Goal: Task Accomplishment & Management: Manage account settings

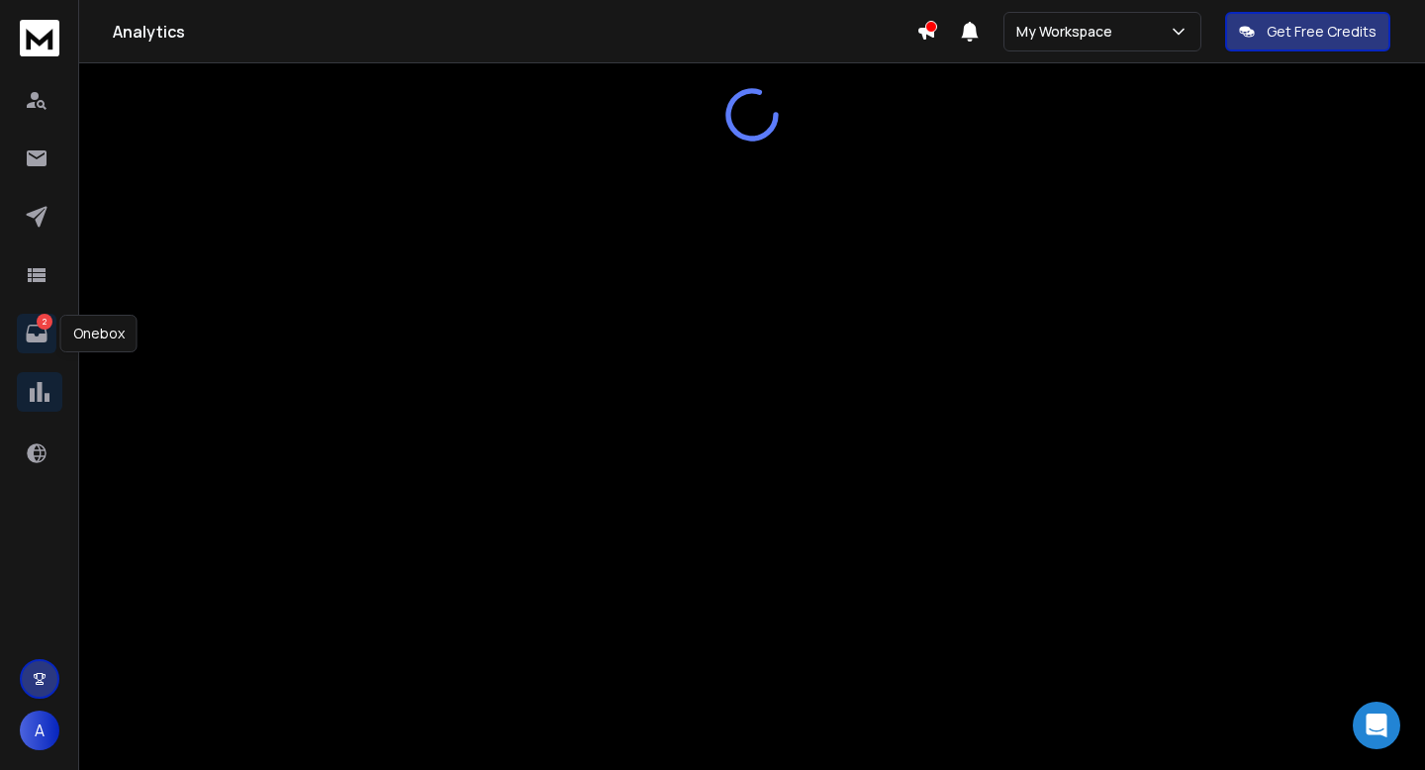
click at [37, 338] on icon at bounding box center [36, 334] width 21 height 18
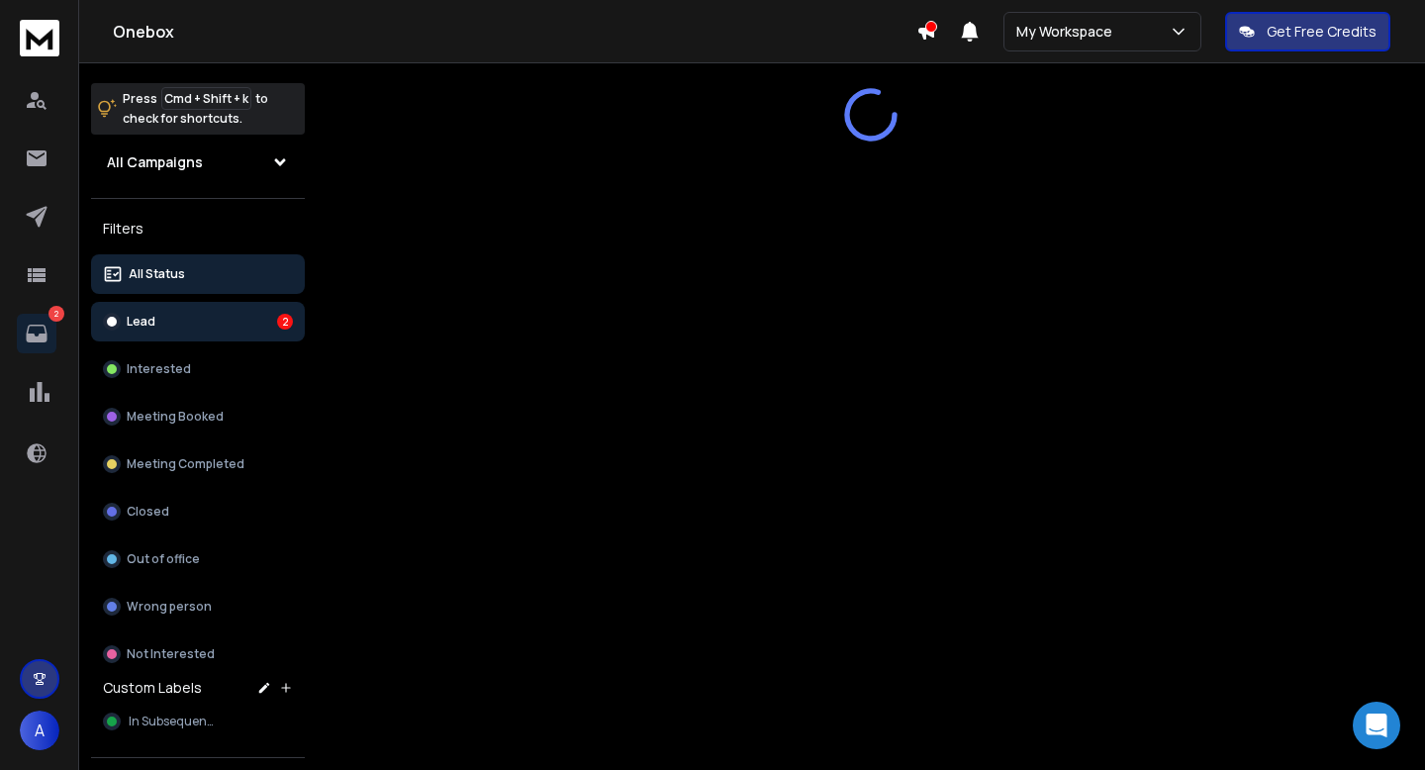
click at [175, 328] on button "Lead 2" at bounding box center [198, 322] width 214 height 40
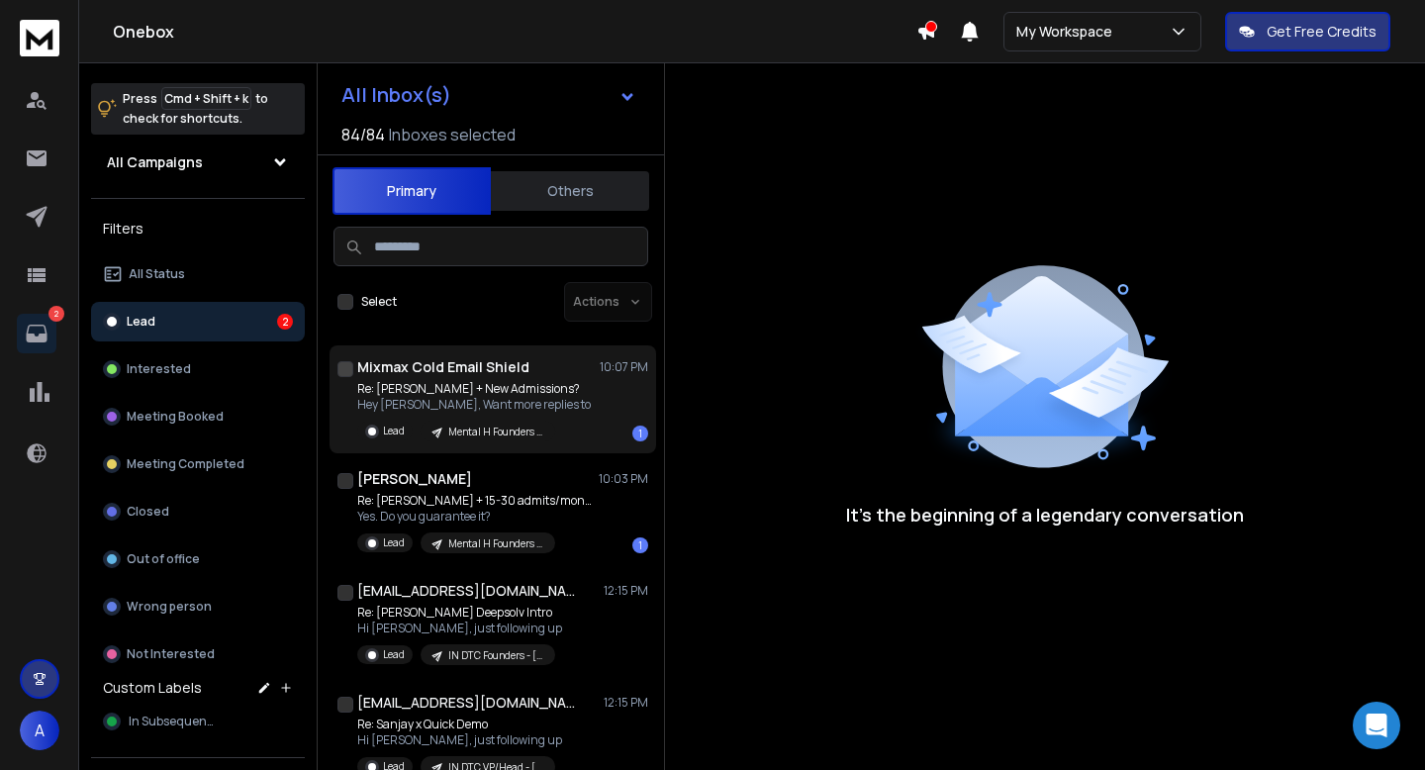
click at [504, 385] on p "Re: Jane + New Admissions?" at bounding box center [474, 389] width 234 height 16
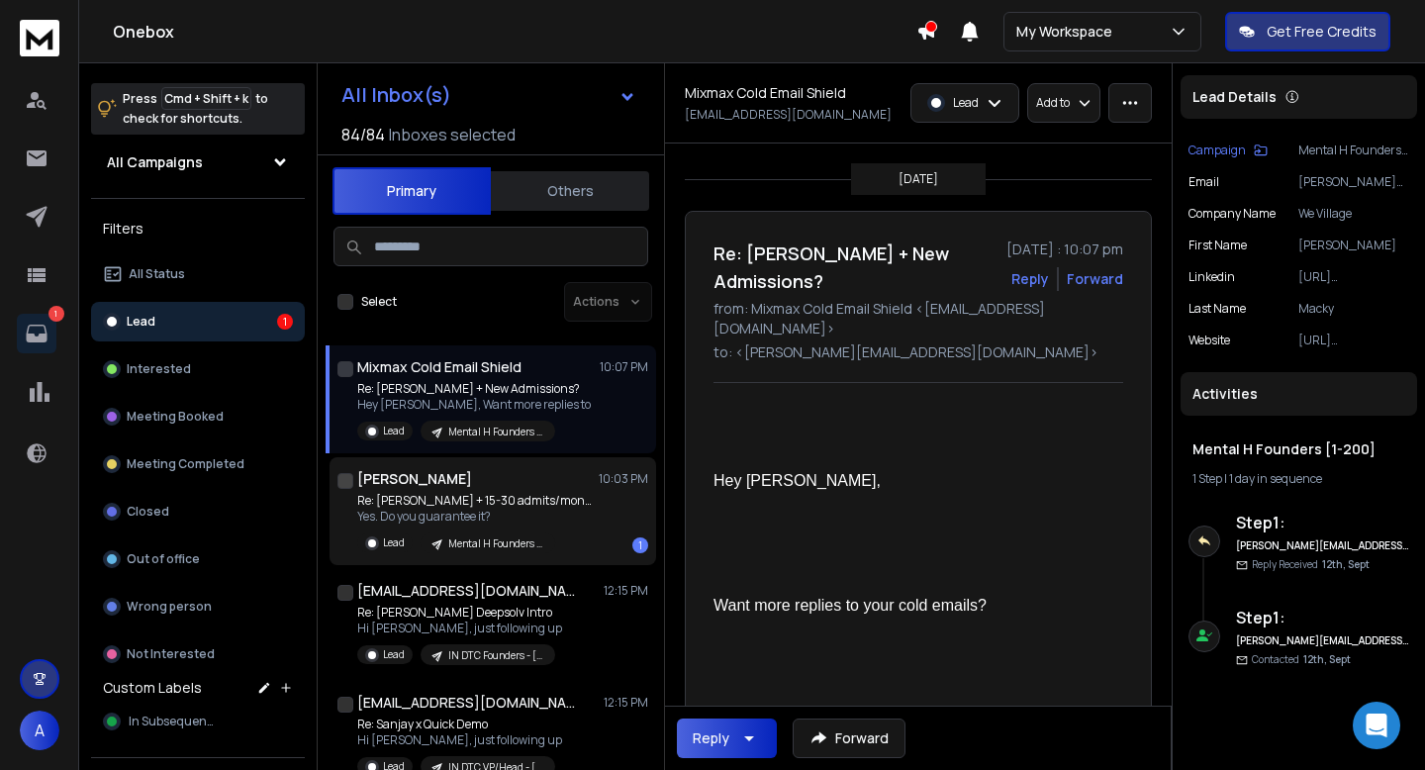
click at [538, 516] on p "Yes. Do you guarantee it?" at bounding box center [476, 517] width 238 height 16
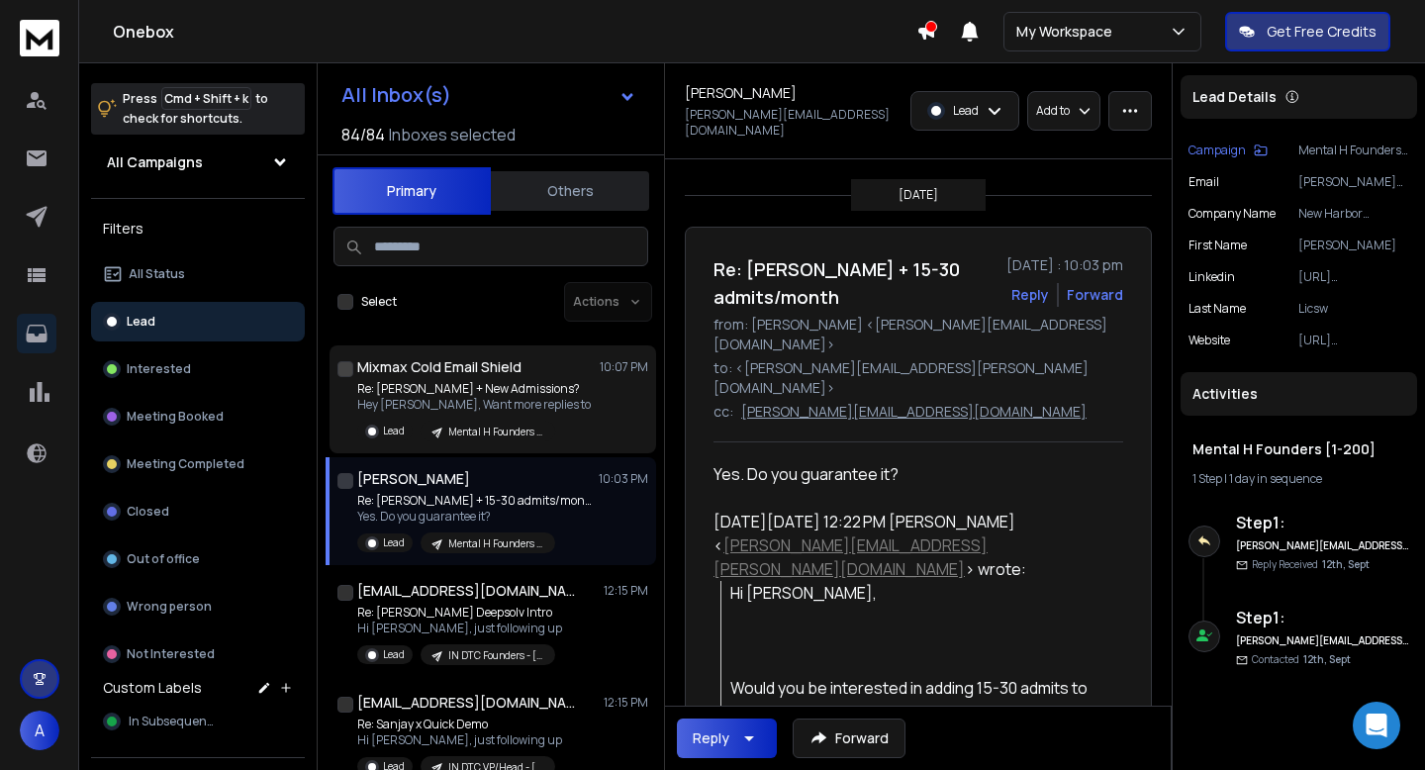
click at [565, 408] on div "Re: Jane + New Admissions? Hey Tyler, Want more replies to Lead Mental H Founde…" at bounding box center [502, 411] width 291 height 60
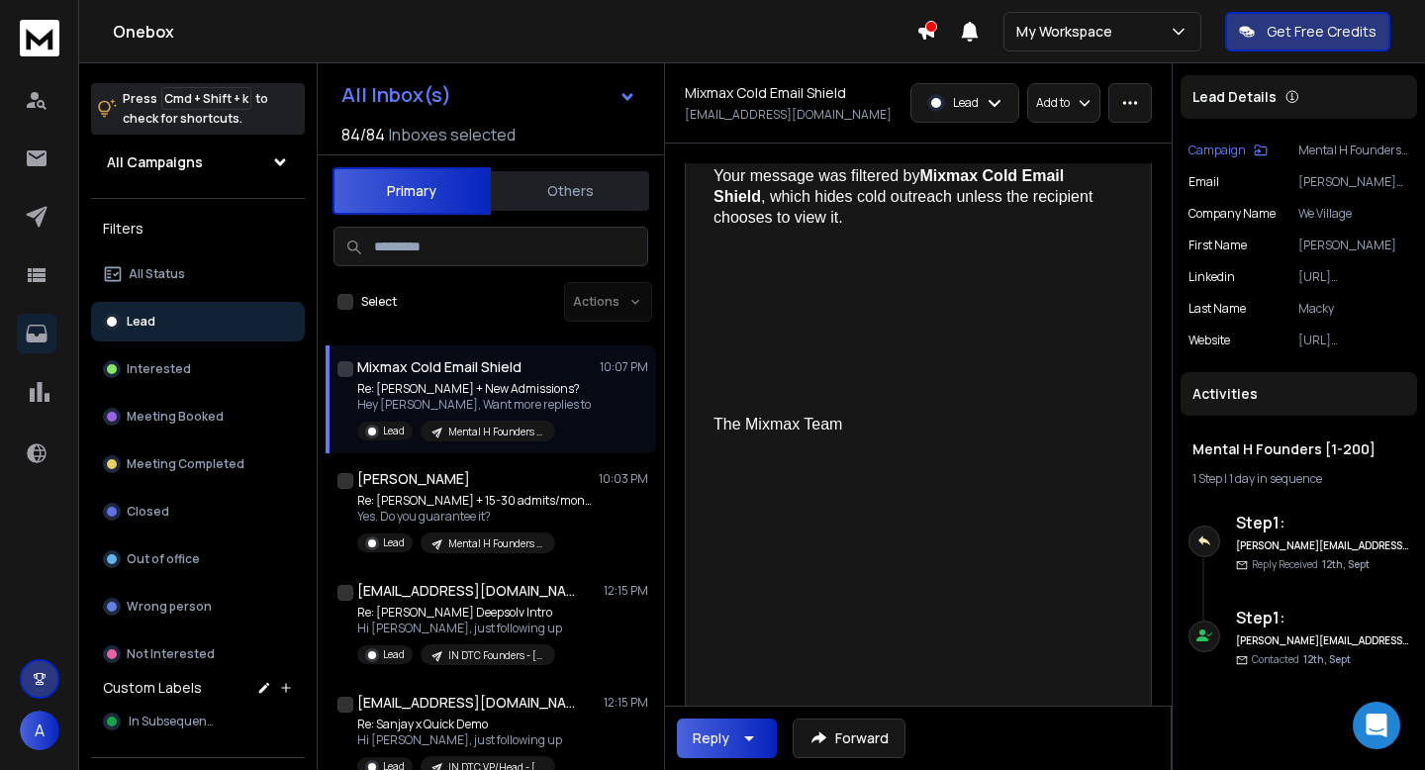
scroll to position [1009, 0]
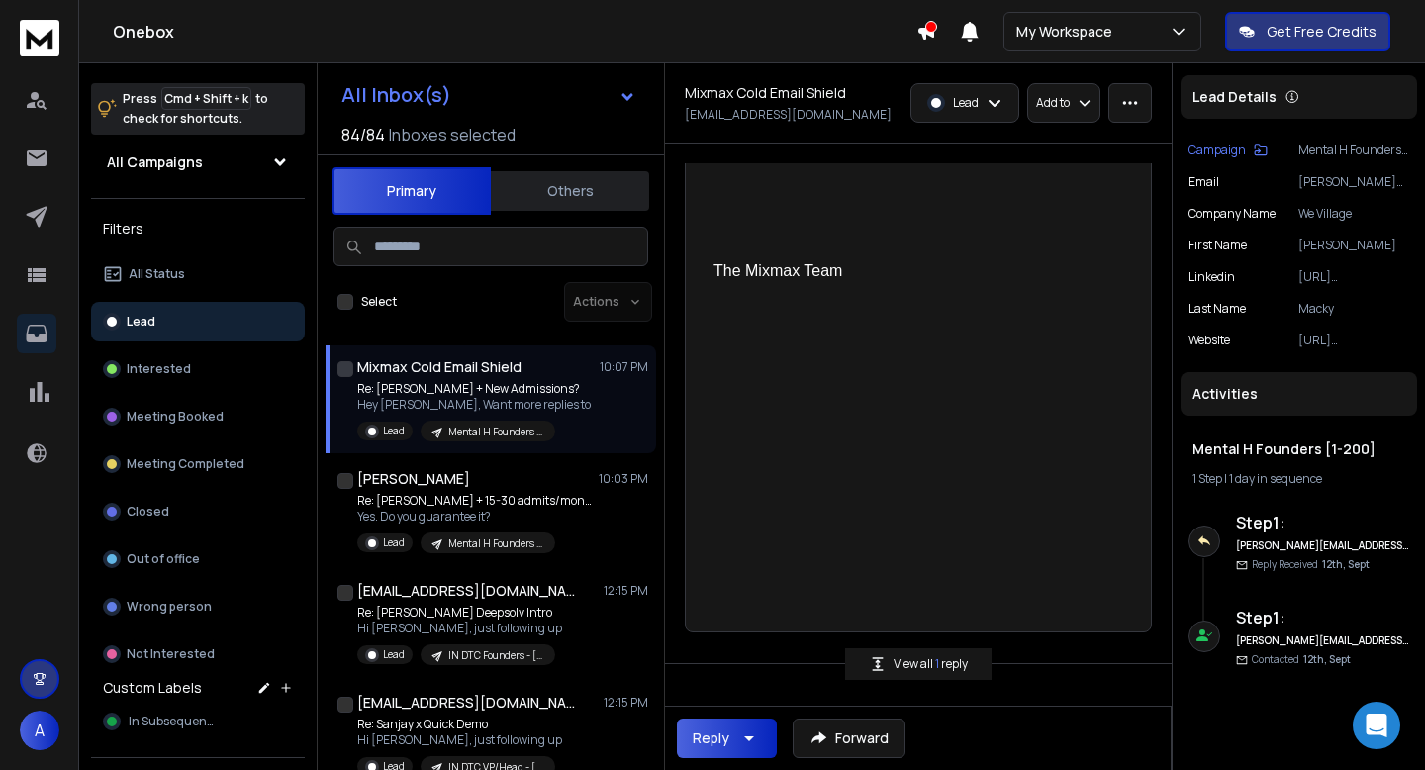
click at [911, 656] on p "View all 1 reply" at bounding box center [931, 664] width 74 height 16
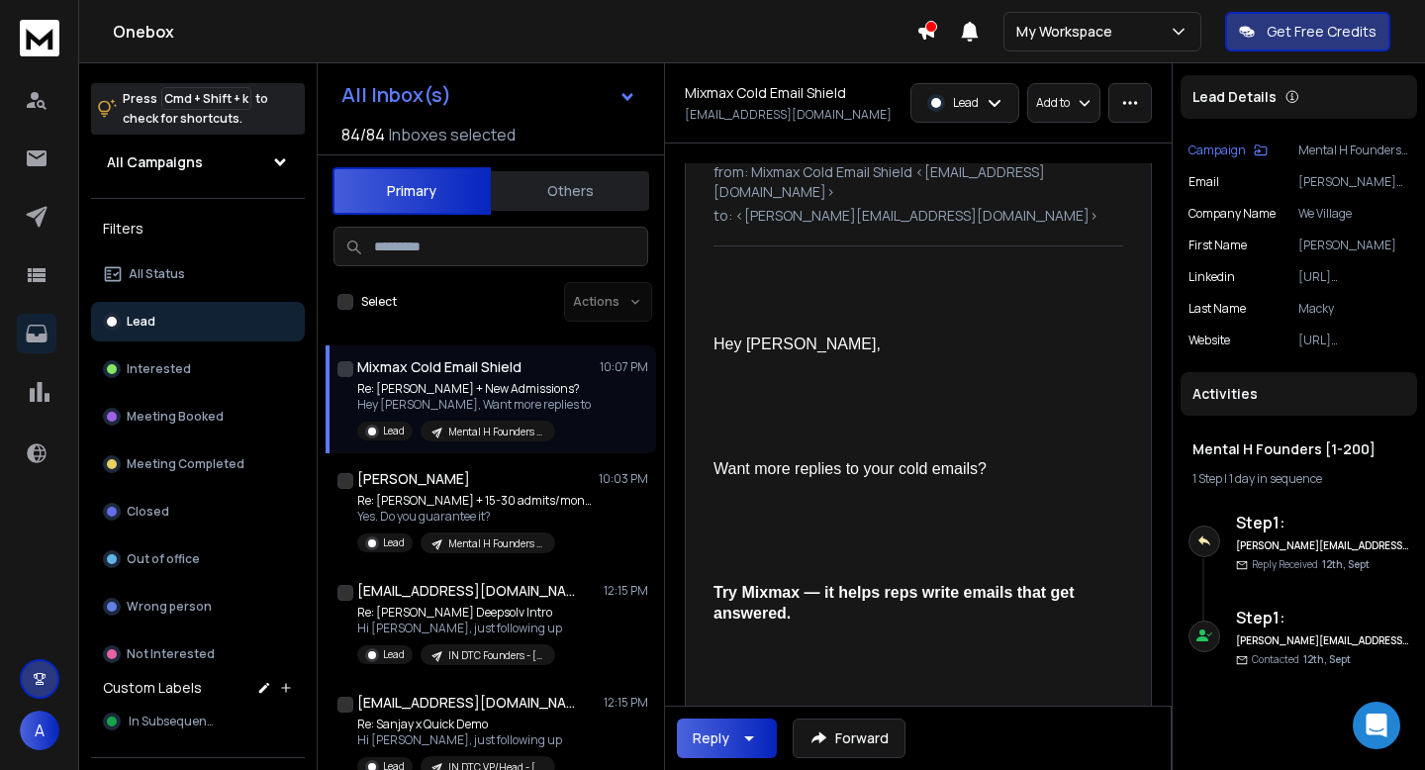
scroll to position [126, 0]
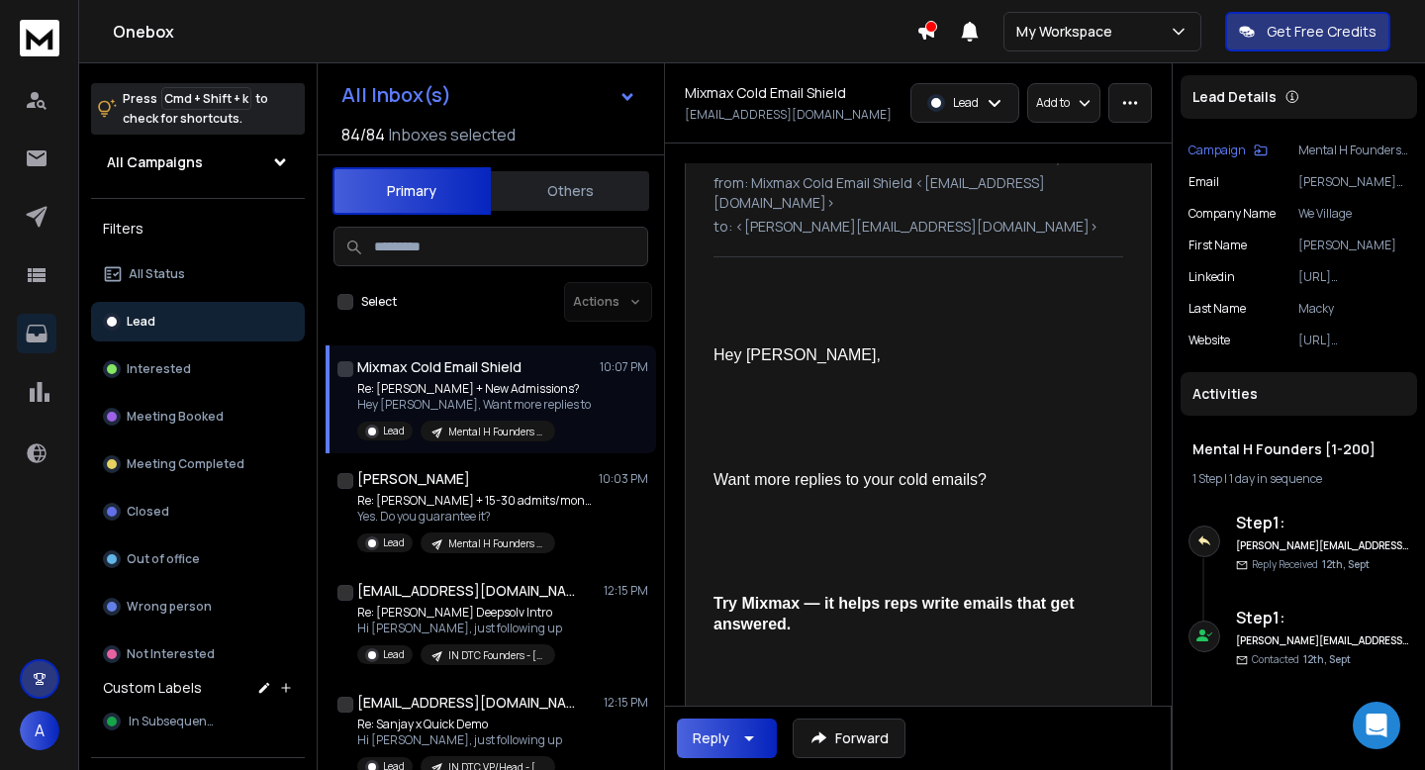
click at [987, 98] on icon at bounding box center [995, 103] width 16 height 16
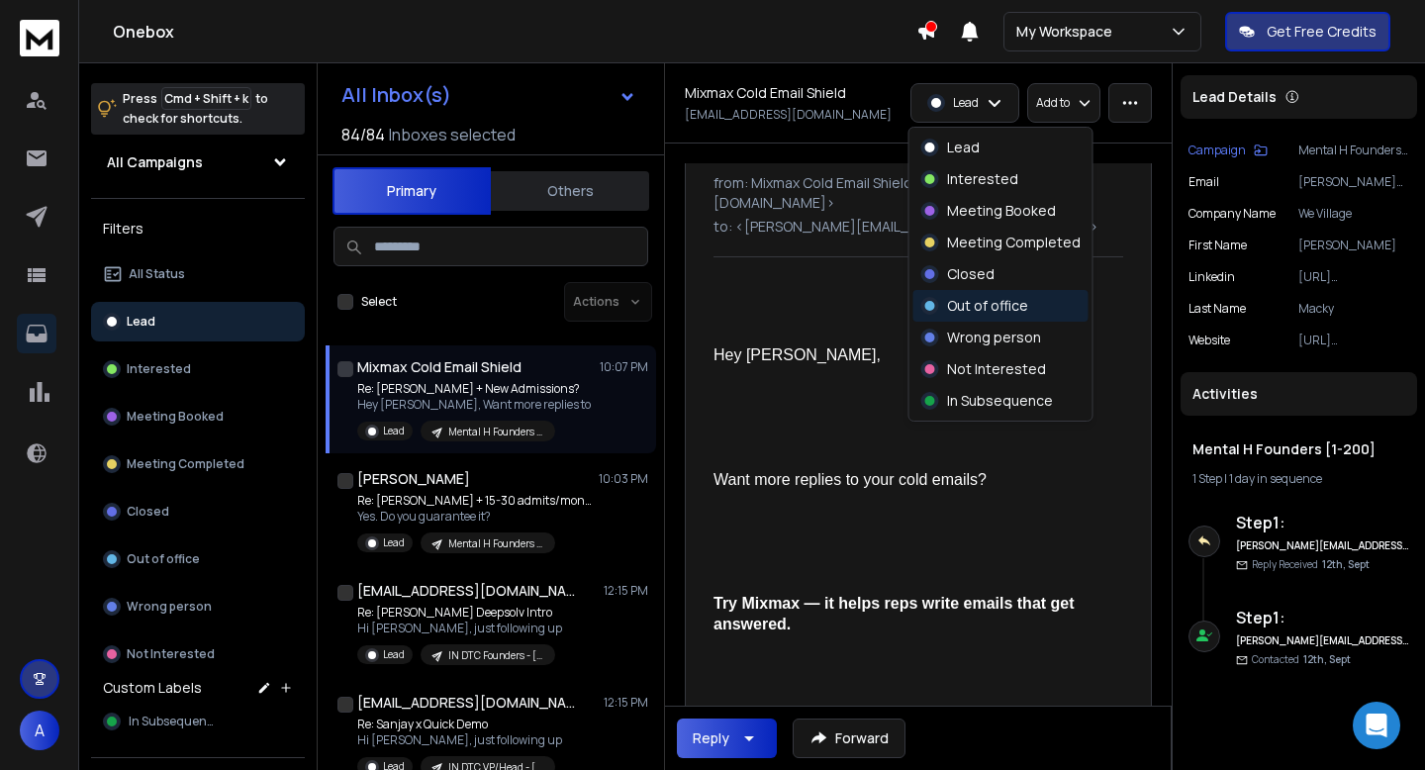
click at [970, 308] on p "Out of office" at bounding box center [987, 306] width 81 height 20
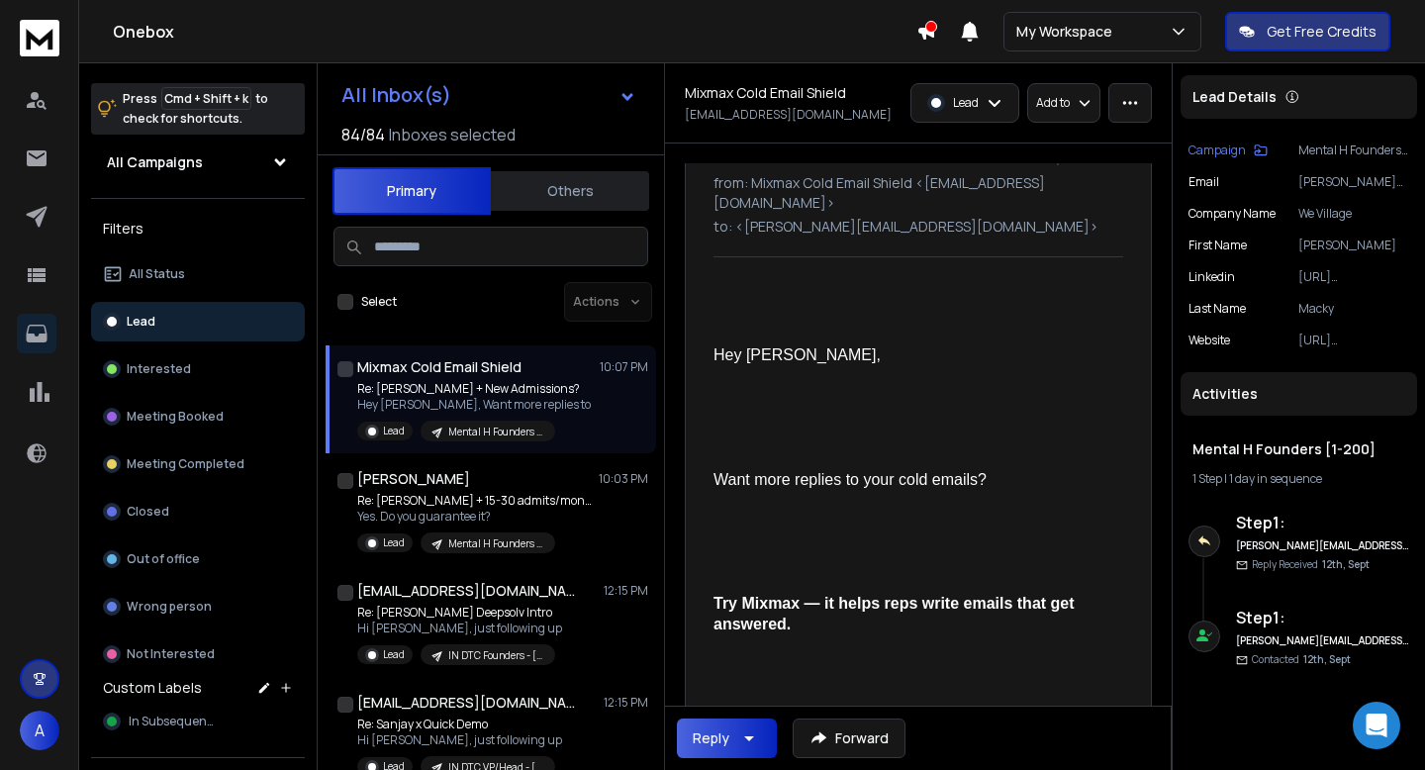
scroll to position [0, 0]
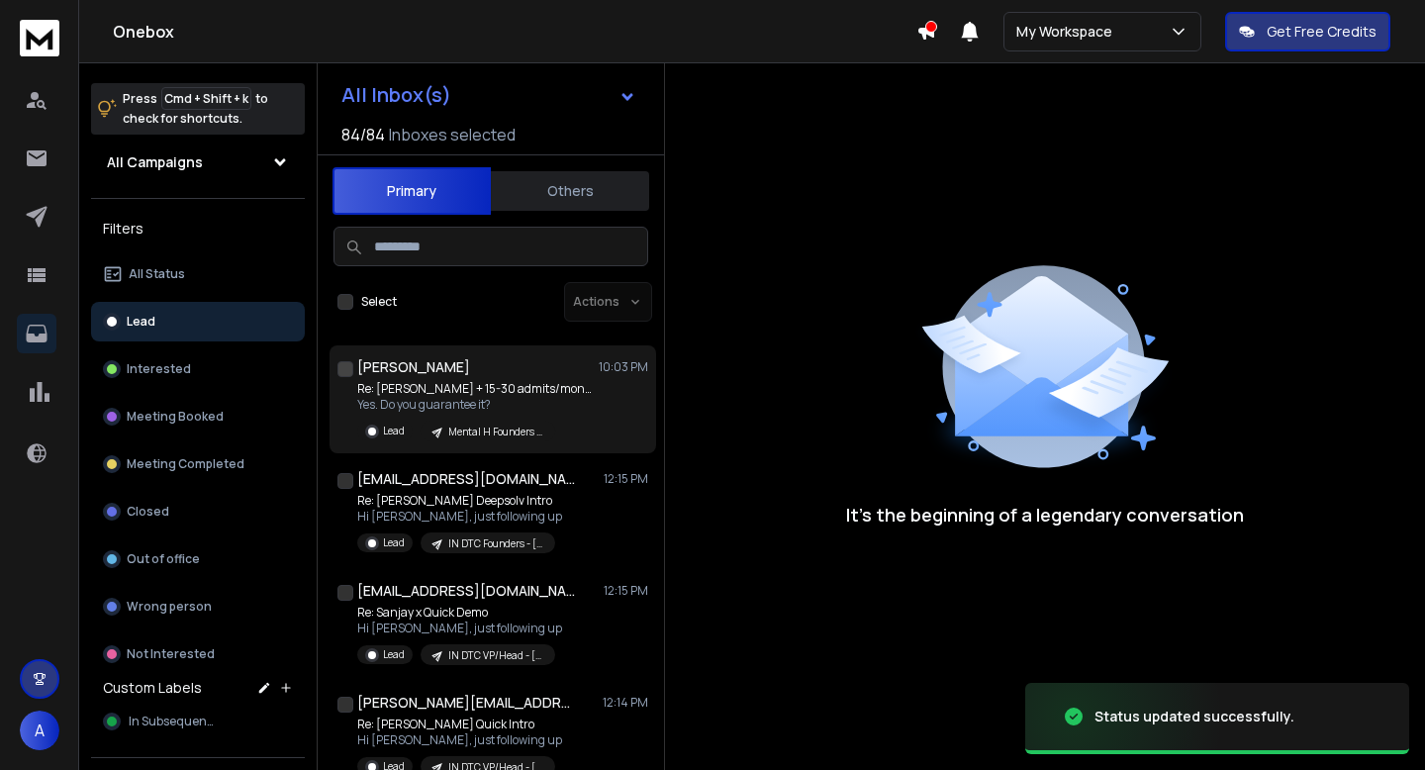
click at [586, 402] on div "Re: Justin + 15-30 admits/month Yes. Do you guarantee it? Lead Mental H Founder…" at bounding box center [502, 411] width 291 height 60
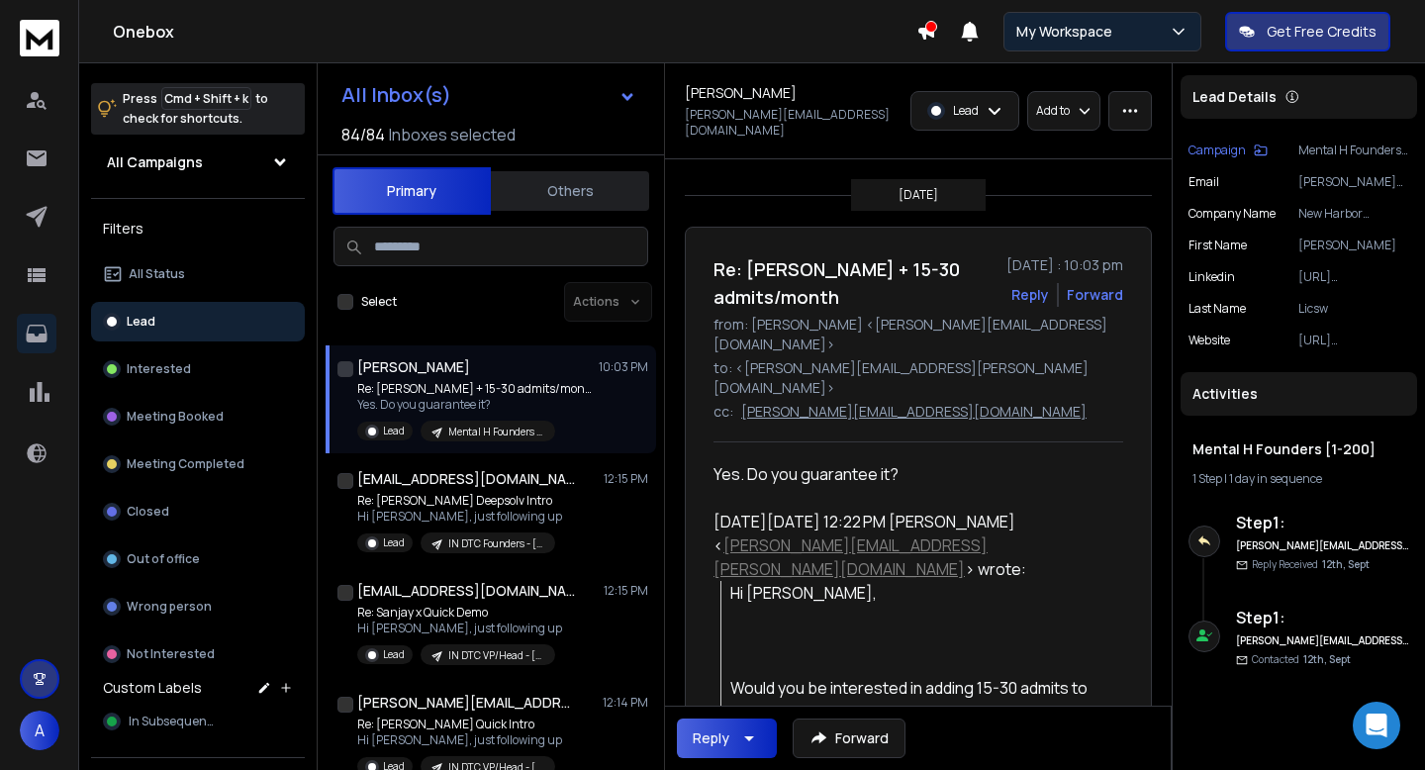
click at [1106, 28] on p "My Workspace" at bounding box center [1069, 32] width 104 height 20
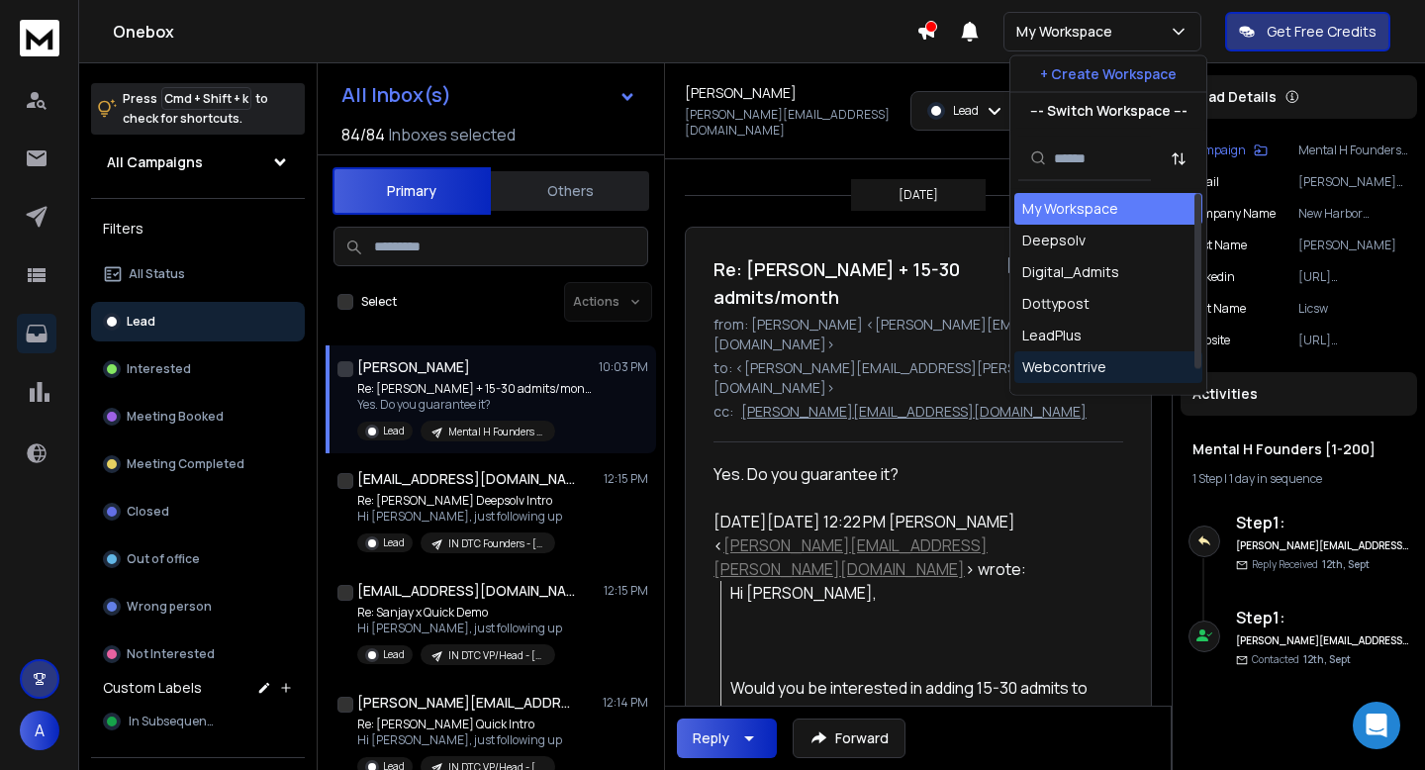
scroll to position [24, 0]
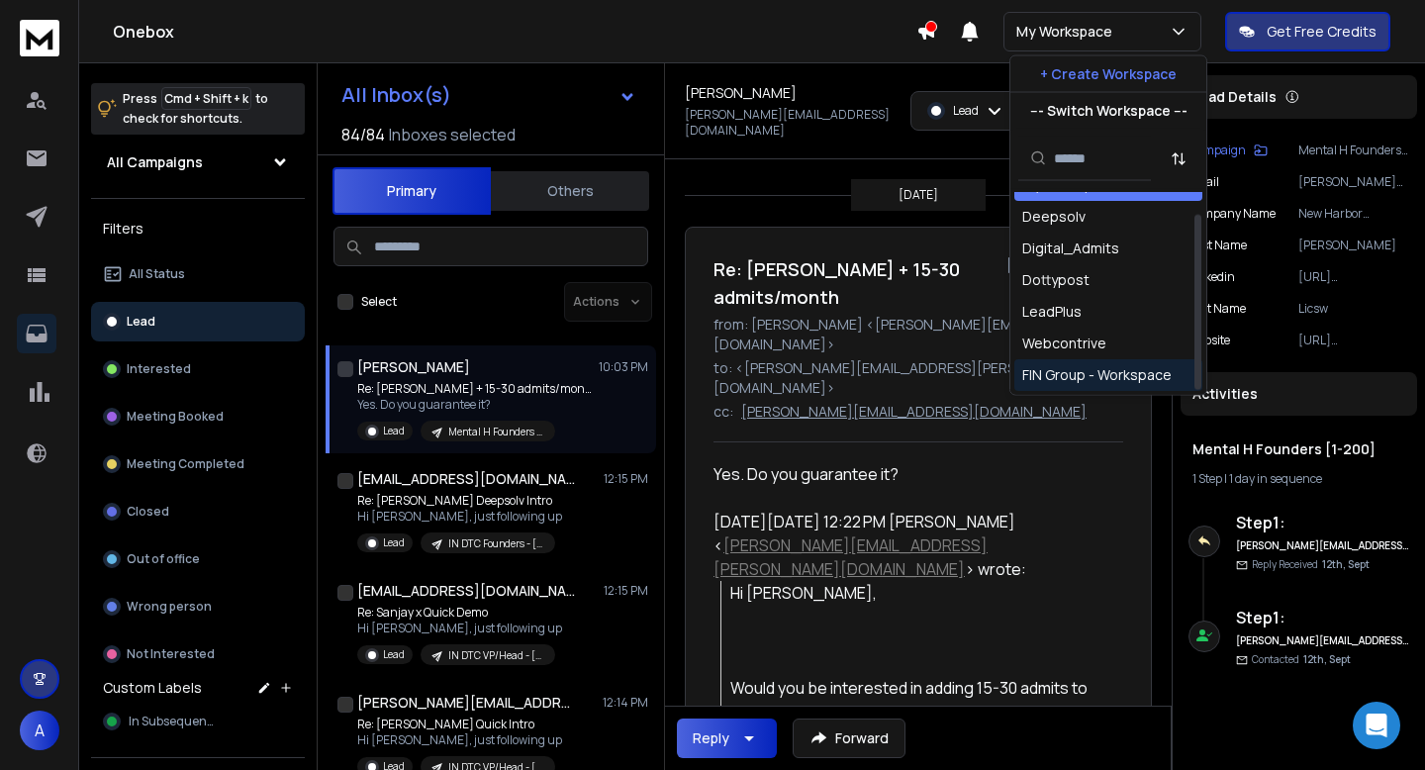
click at [1068, 367] on div "FIN Group - Workspace" at bounding box center [1097, 375] width 149 height 20
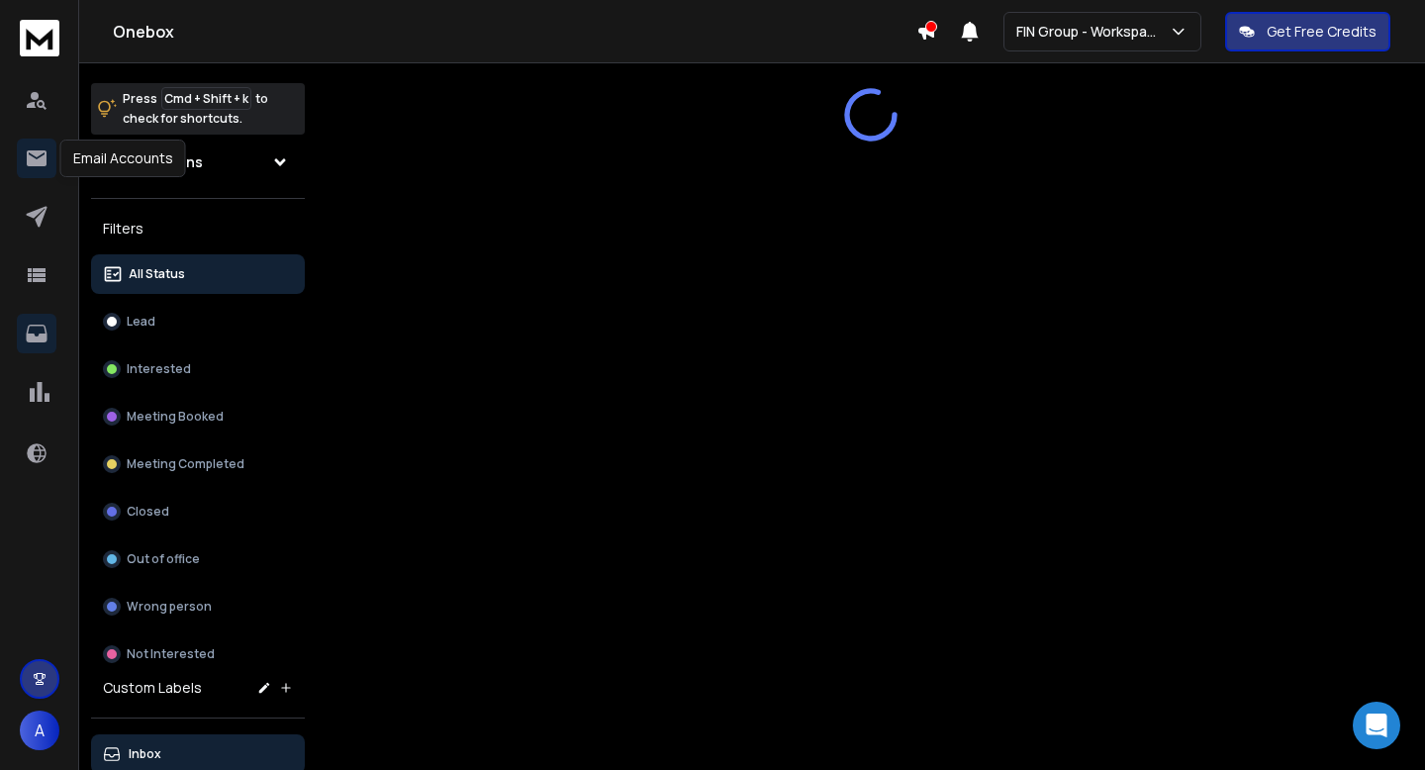
click at [37, 157] on icon at bounding box center [37, 159] width 24 height 24
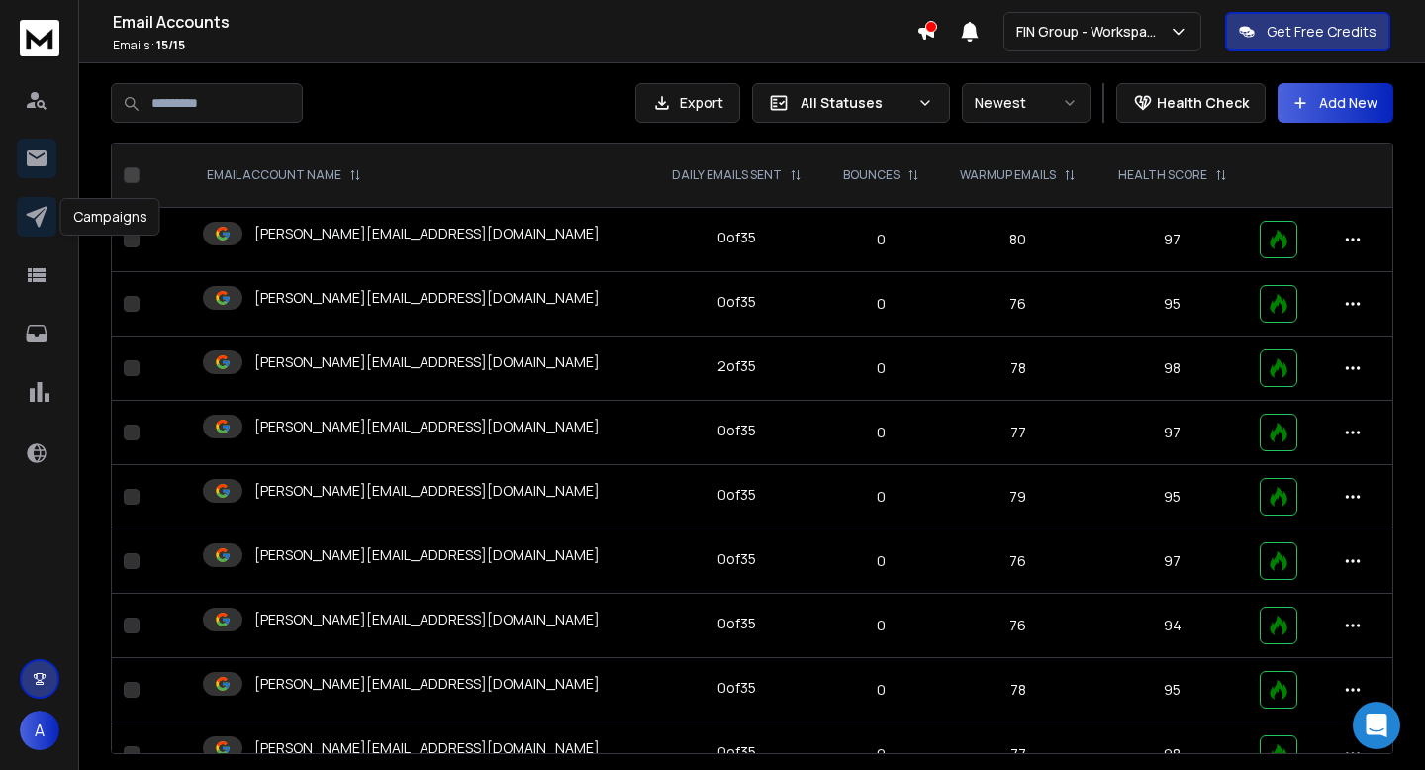
click at [29, 217] on icon at bounding box center [37, 217] width 24 height 24
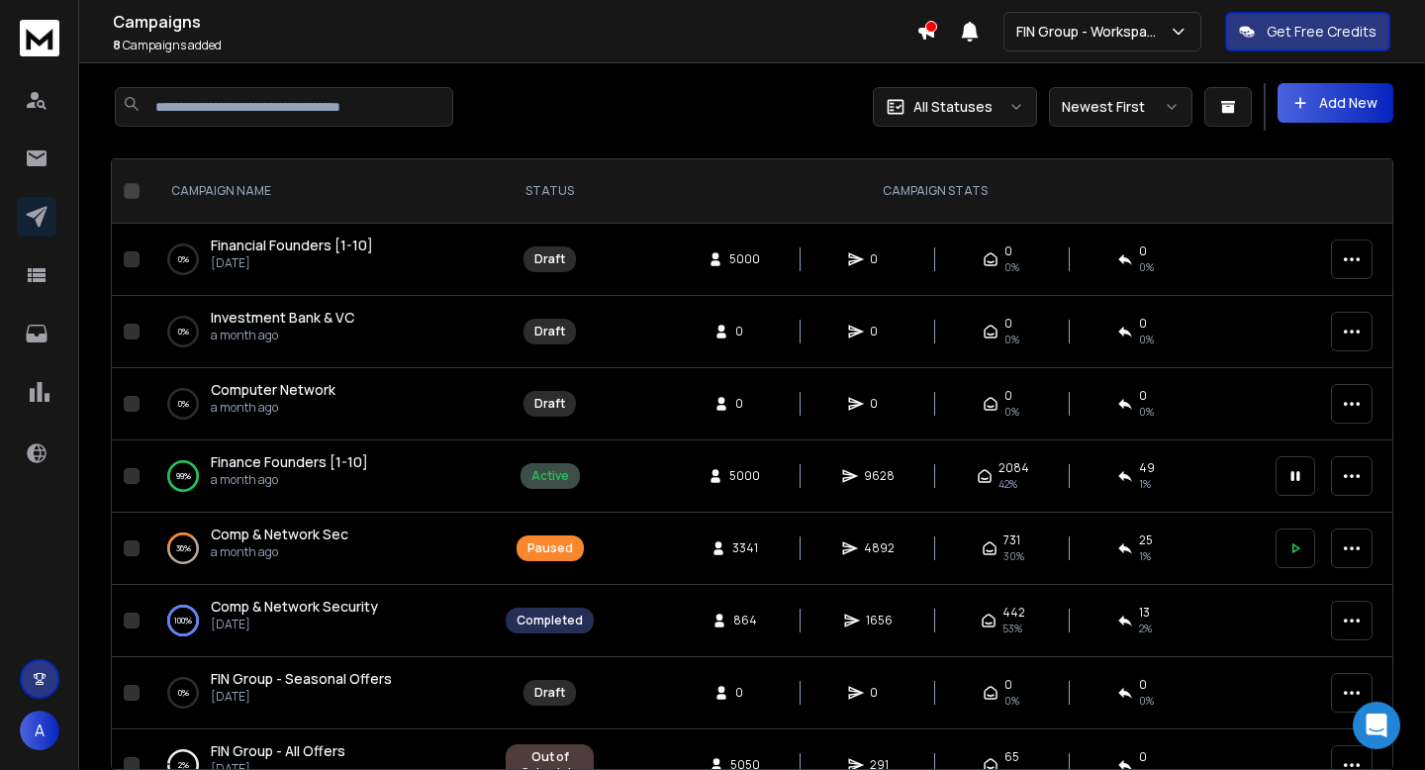
click at [546, 103] on div at bounding box center [431, 107] width 641 height 48
click at [25, 167] on icon at bounding box center [37, 159] width 24 height 24
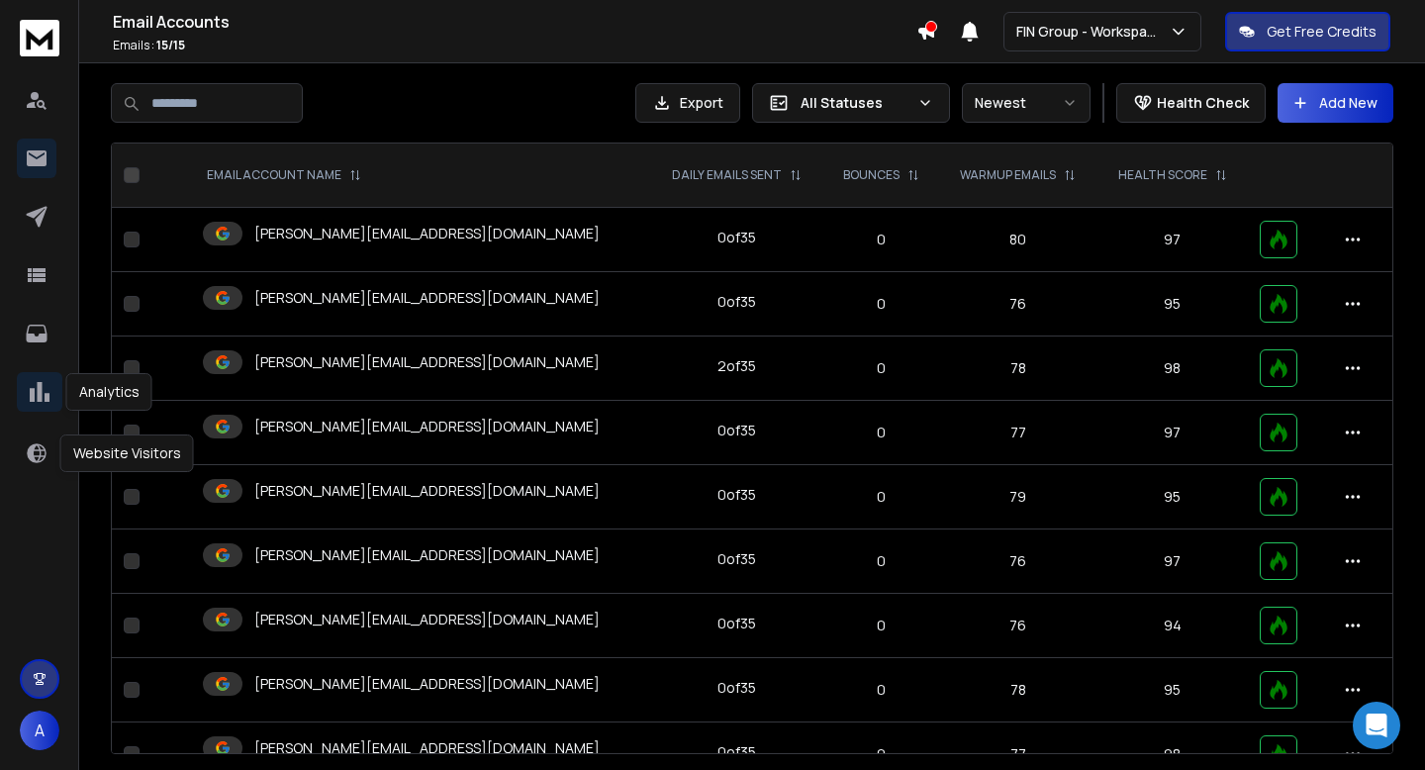
click at [18, 385] on link at bounding box center [40, 392] width 46 height 46
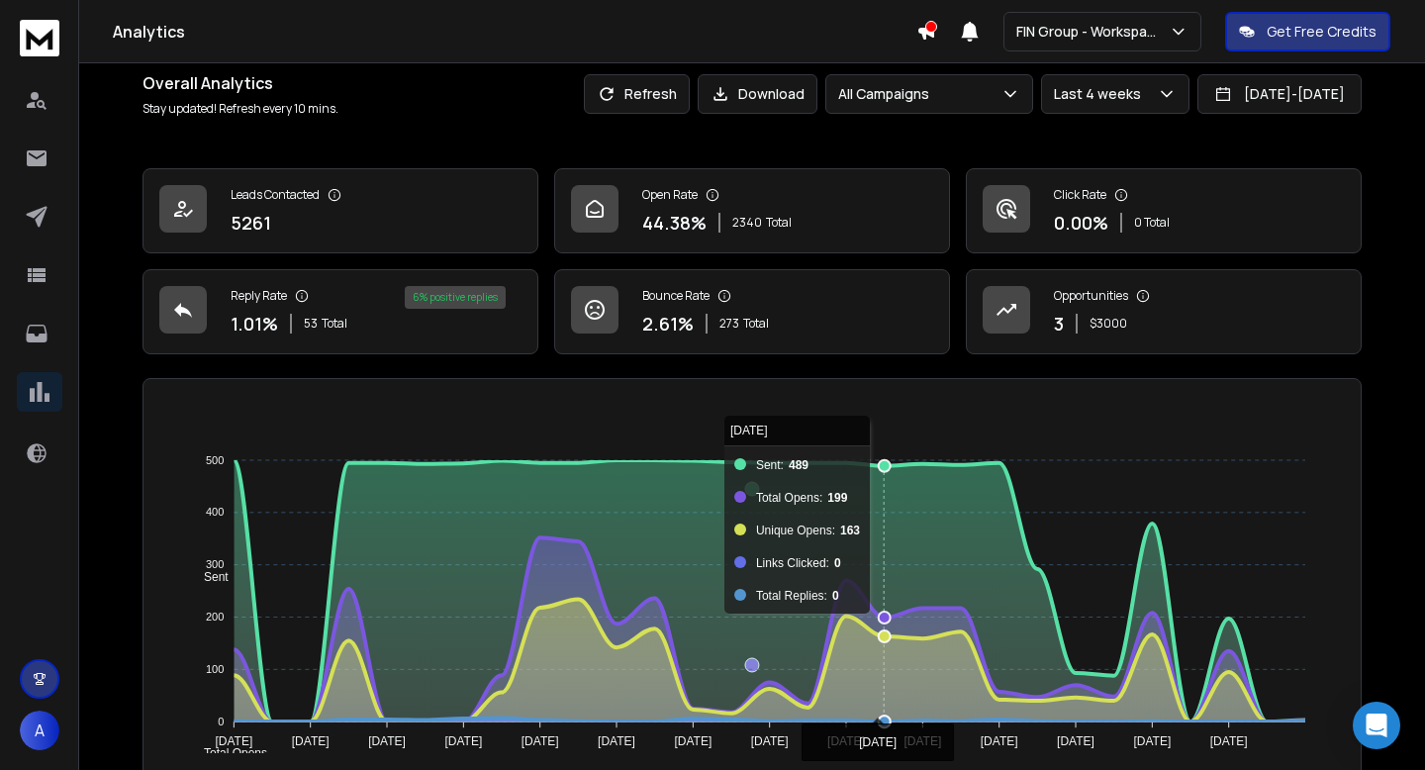
scroll to position [44, 0]
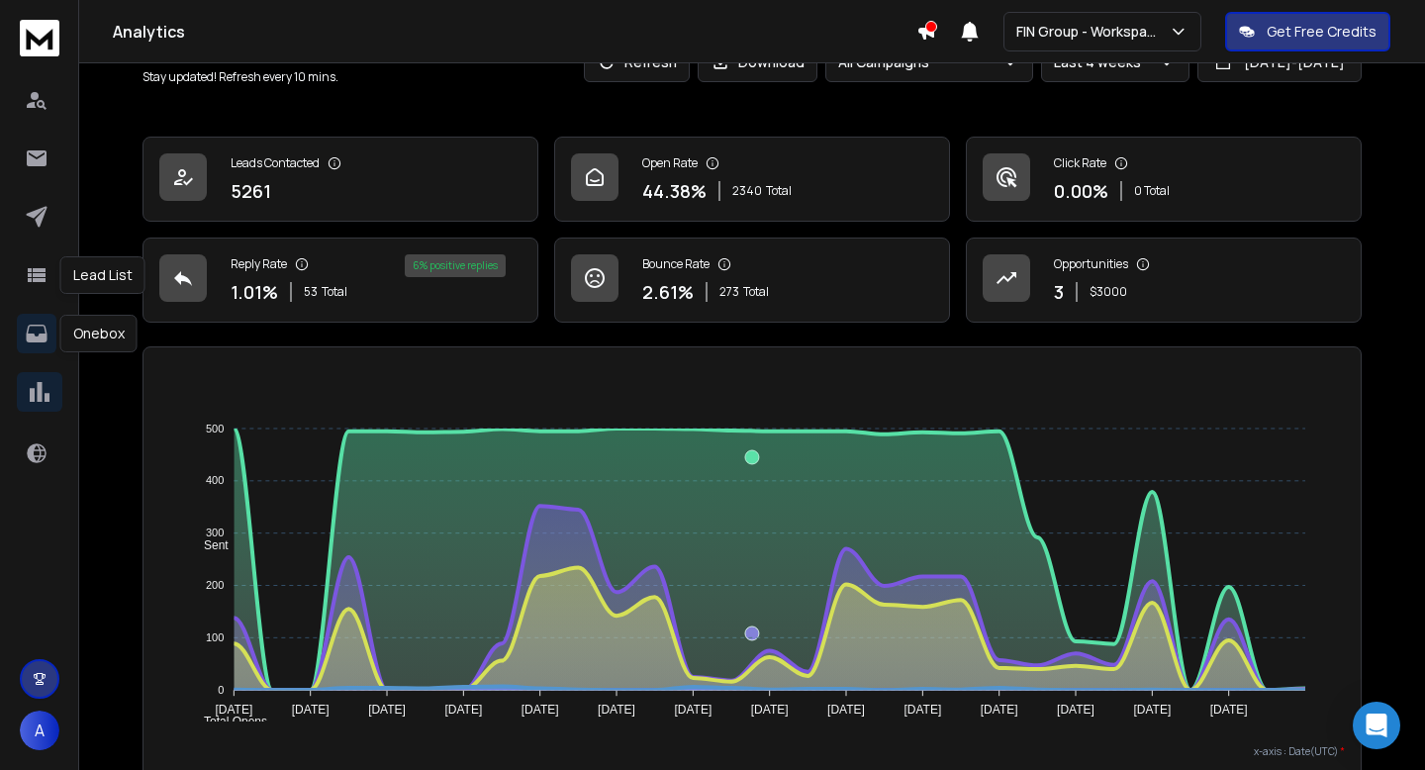
click at [26, 342] on icon at bounding box center [37, 334] width 24 height 24
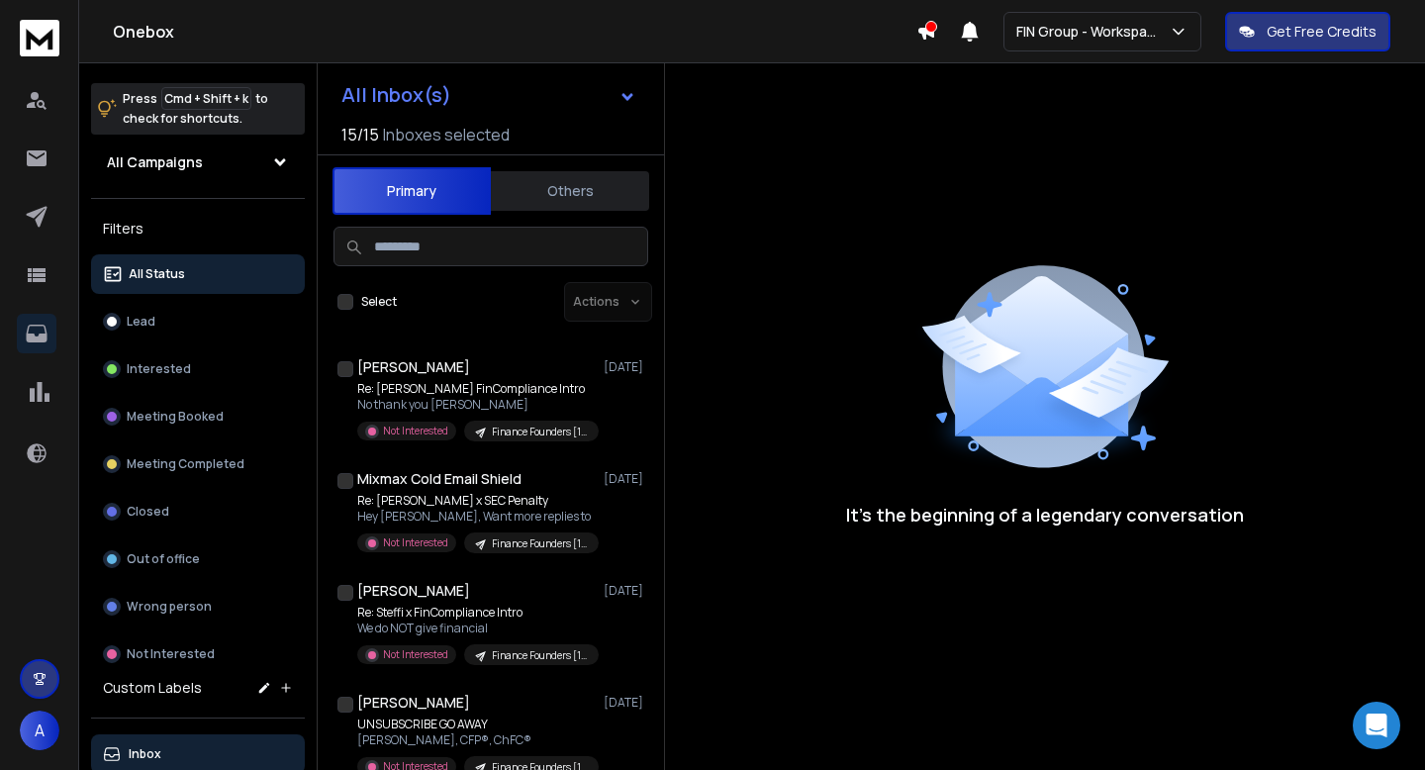
click at [163, 325] on button "Lead" at bounding box center [198, 322] width 214 height 40
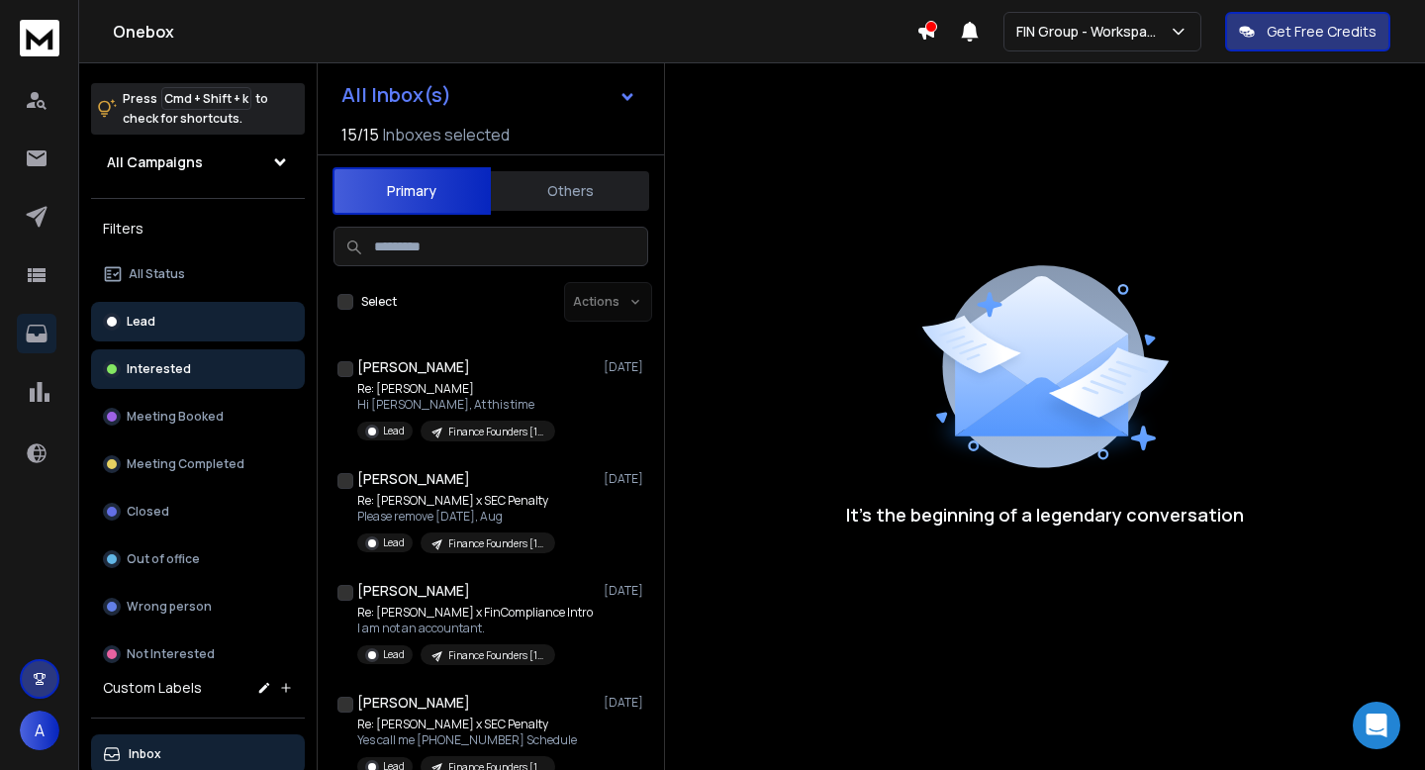
click at [200, 369] on button "Interested" at bounding box center [198, 369] width 214 height 40
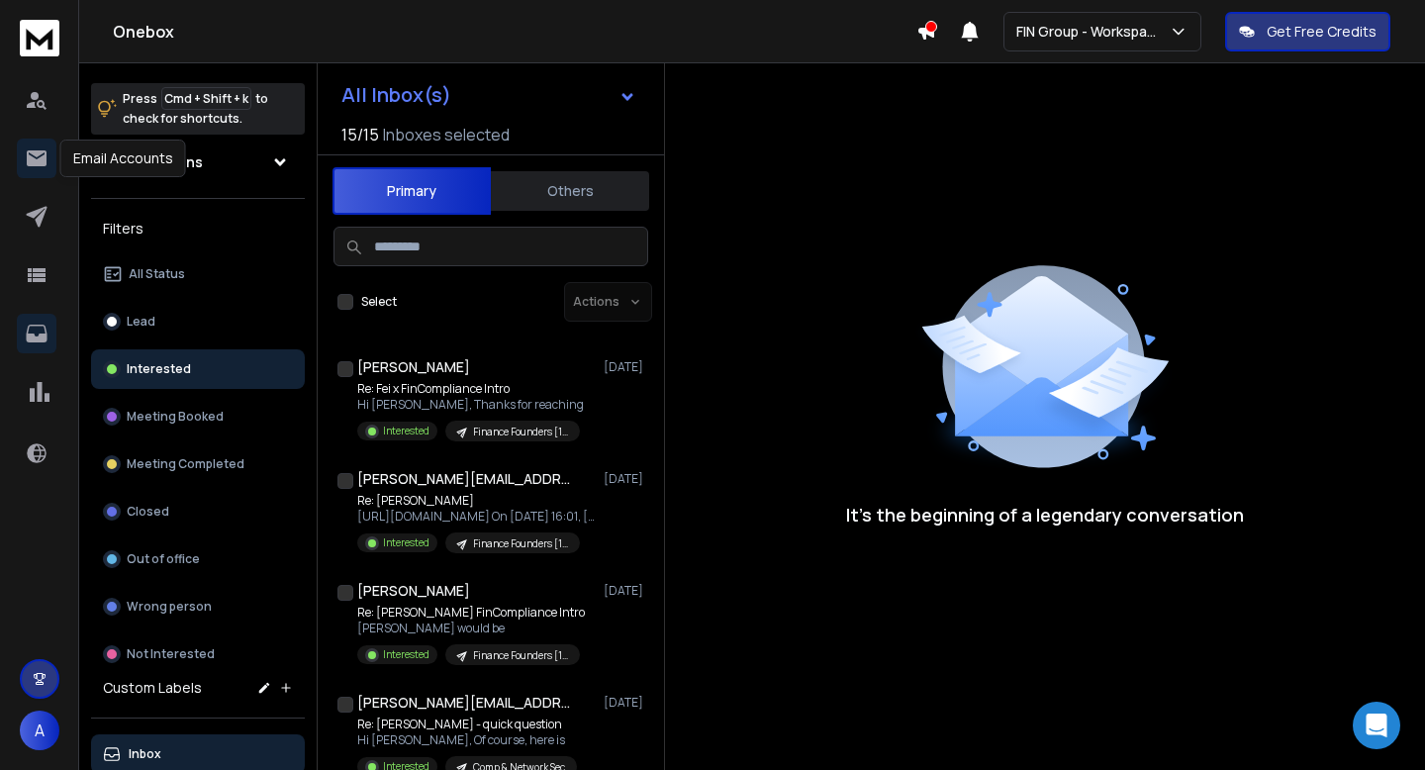
click at [34, 156] on icon at bounding box center [37, 159] width 24 height 24
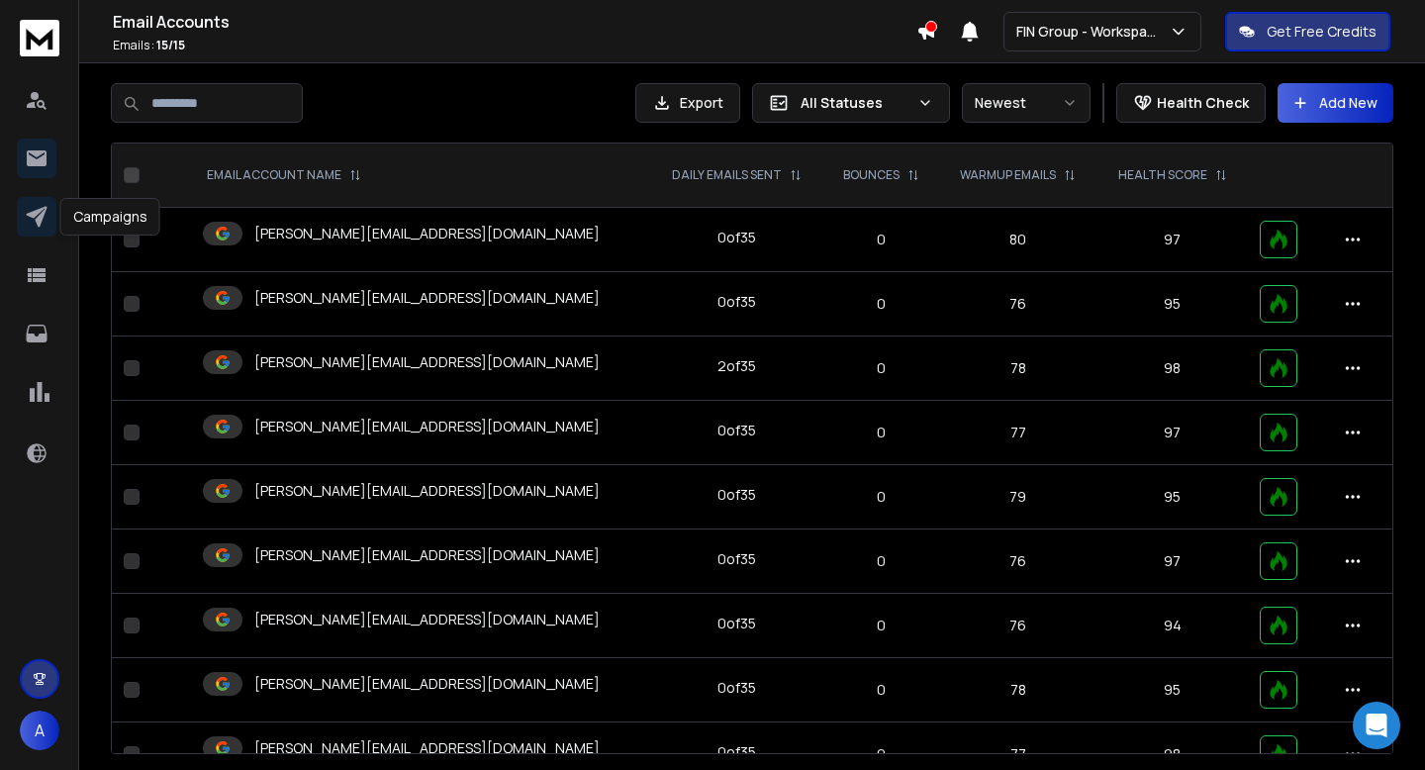
click at [36, 201] on link at bounding box center [37, 217] width 40 height 40
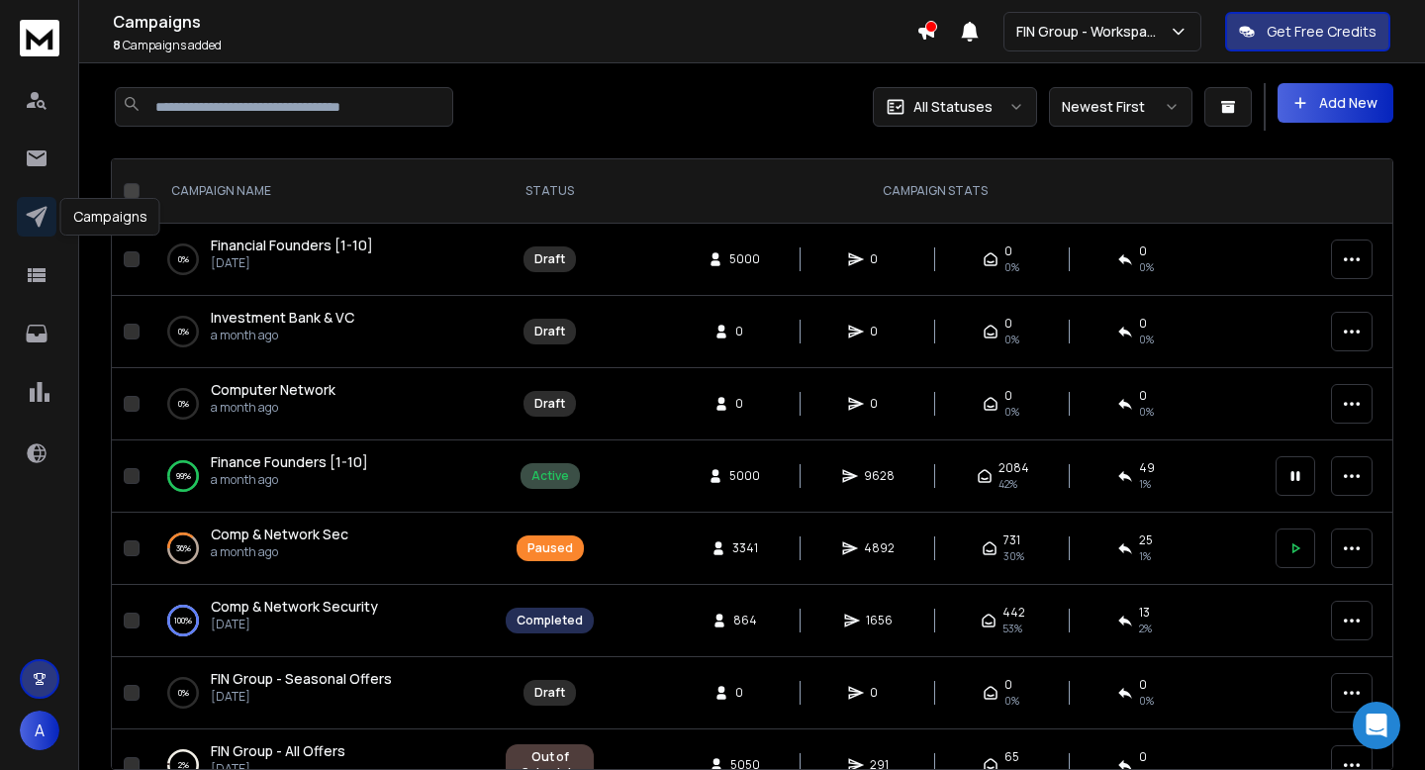
click at [37, 736] on span "A" at bounding box center [40, 731] width 40 height 40
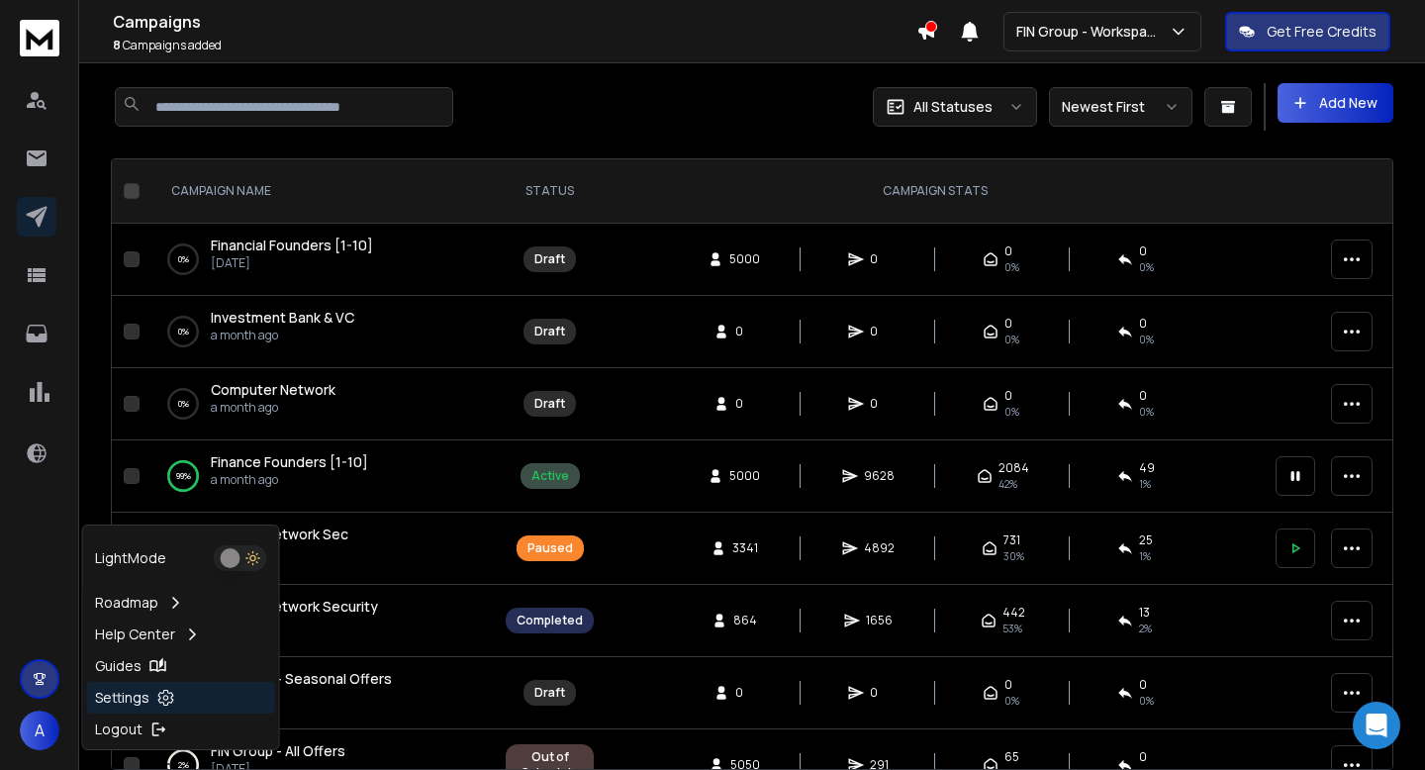
click at [132, 709] on div "Settings" at bounding box center [181, 698] width 188 height 32
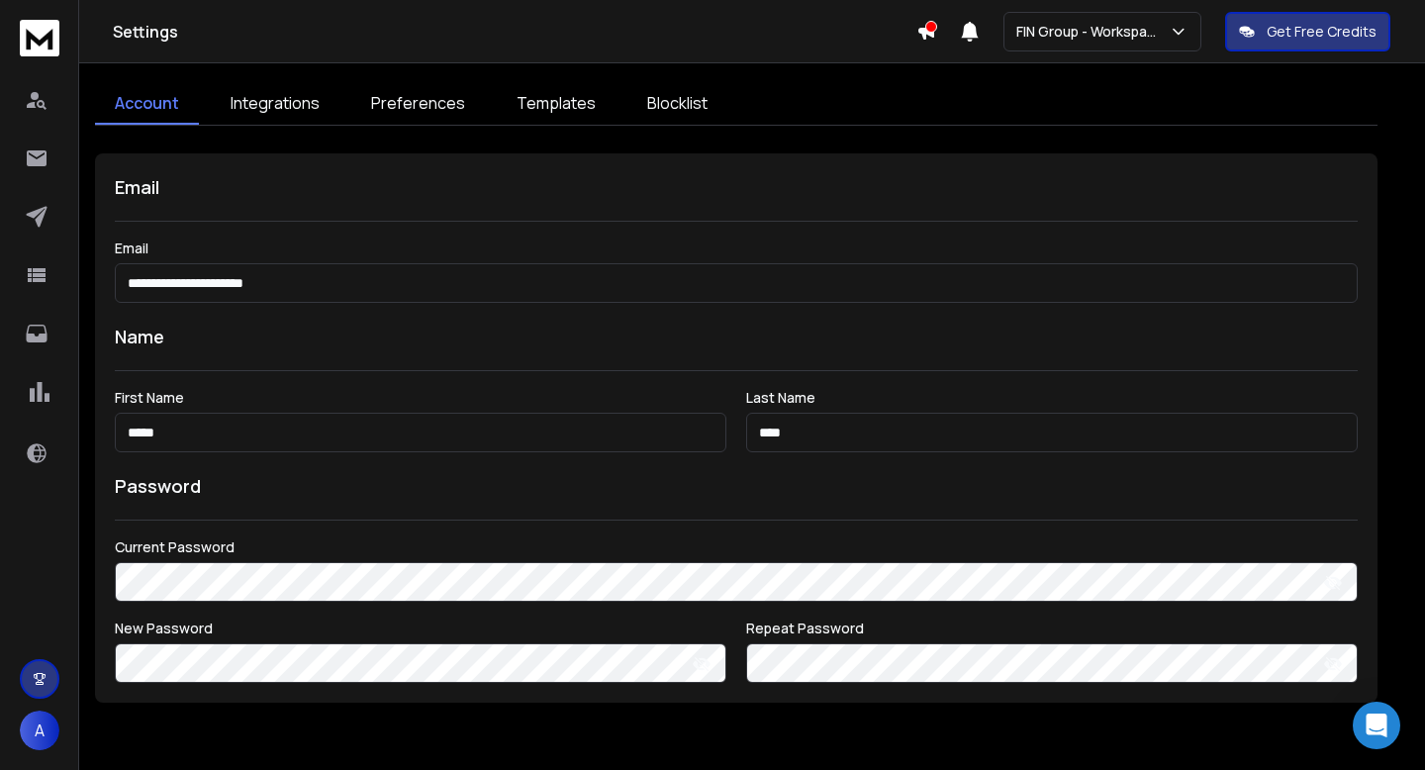
click at [414, 106] on link "Preferences" at bounding box center [418, 104] width 134 height 42
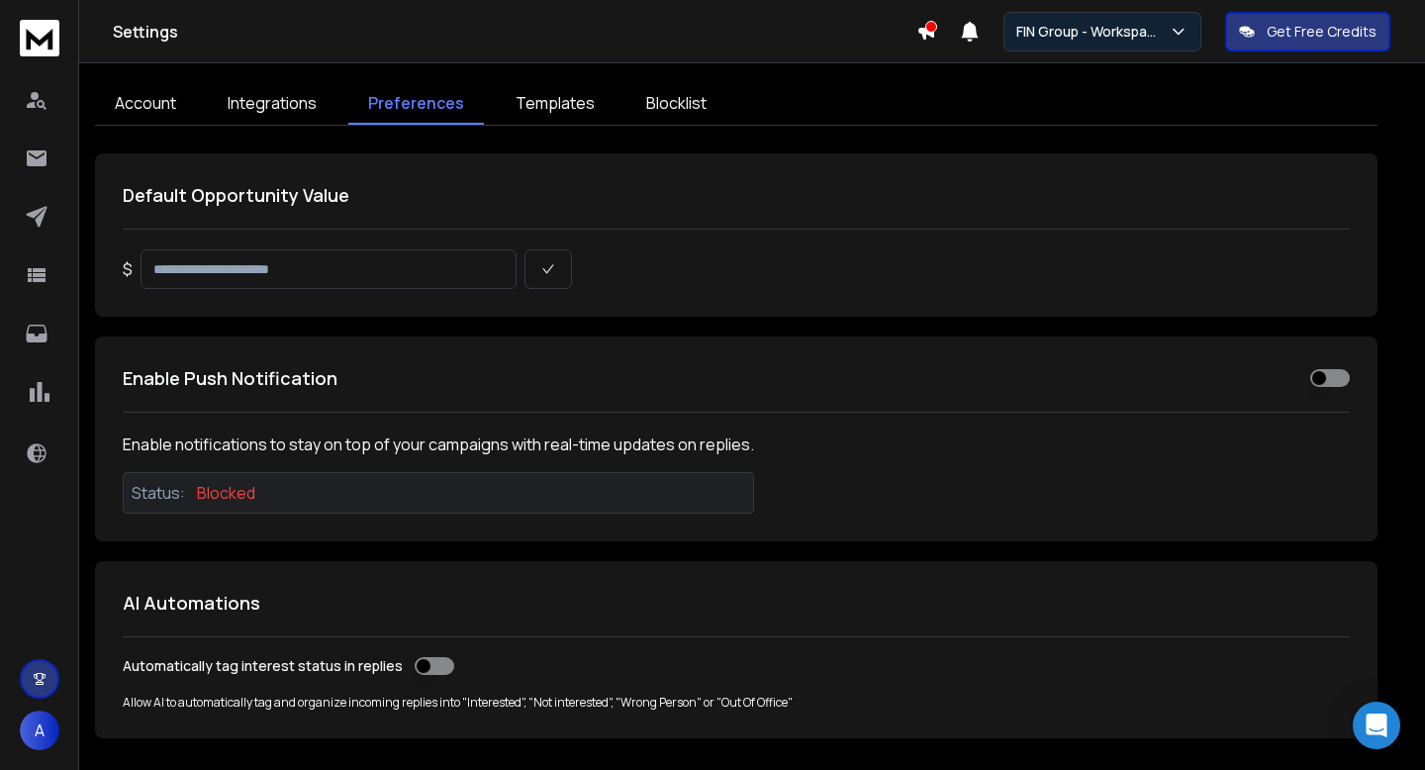
click at [1063, 42] on button "FIN Group - Workspace" at bounding box center [1103, 32] width 198 height 40
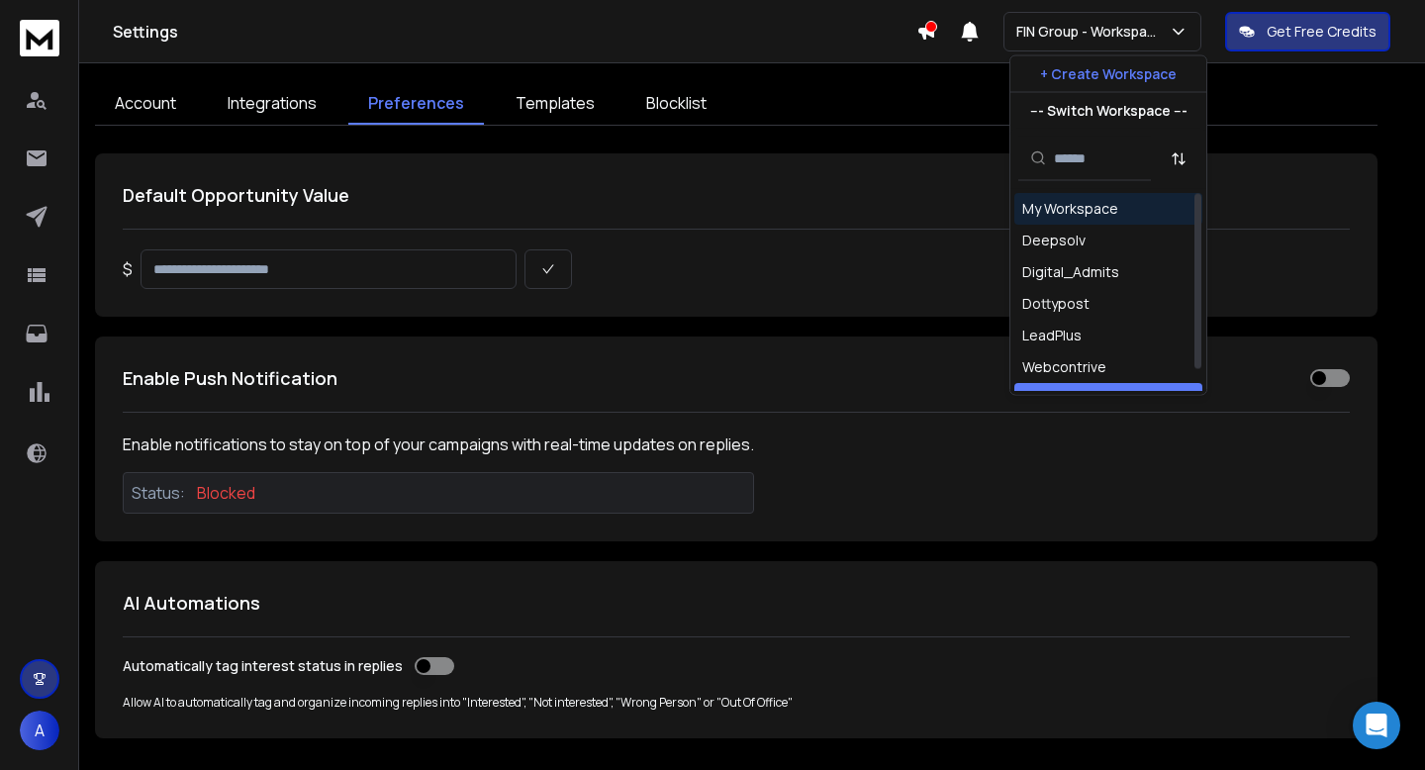
click at [1072, 212] on div "My Workspace" at bounding box center [1071, 209] width 96 height 20
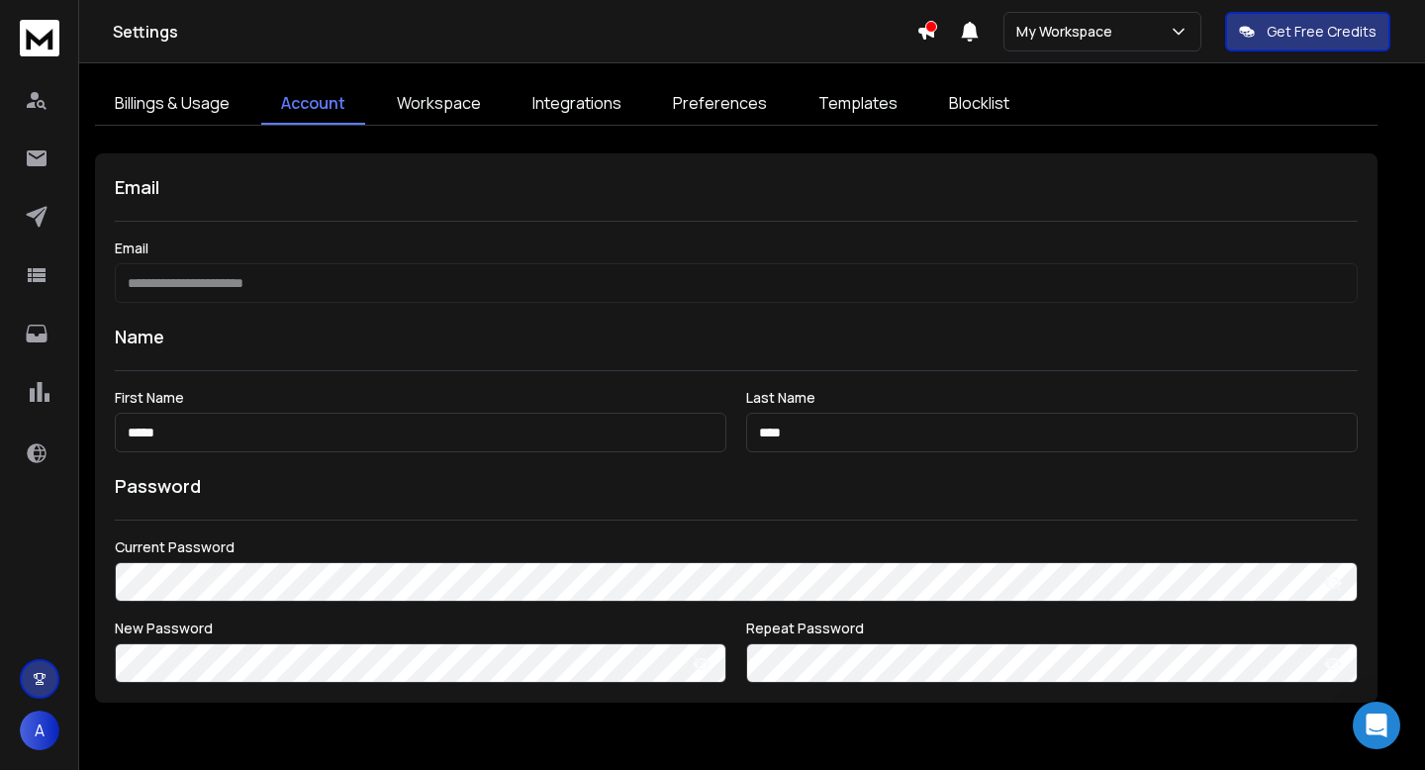
click at [437, 104] on link "Workspace" at bounding box center [439, 104] width 124 height 42
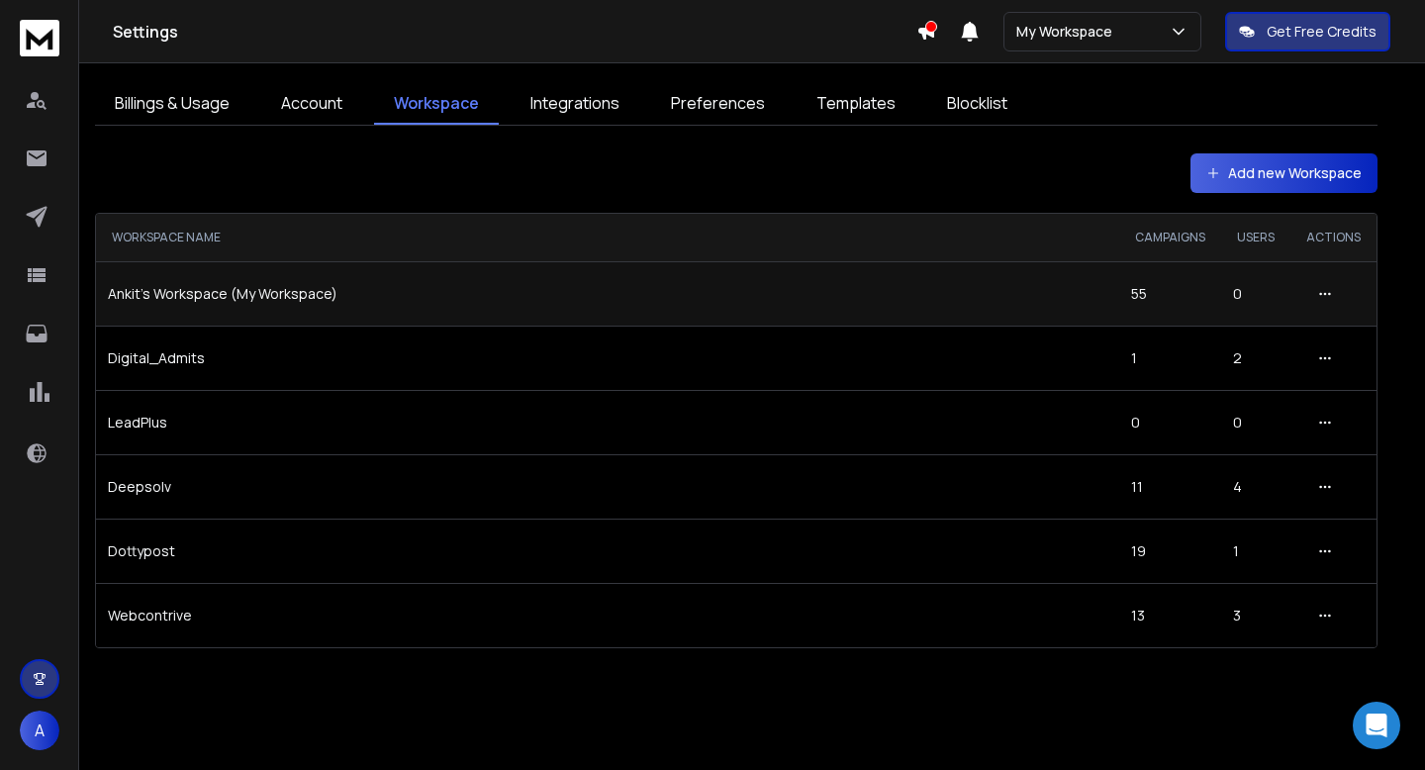
click at [342, 294] on td "Ankit's Workspace (My Workspace)" at bounding box center [608, 293] width 1024 height 64
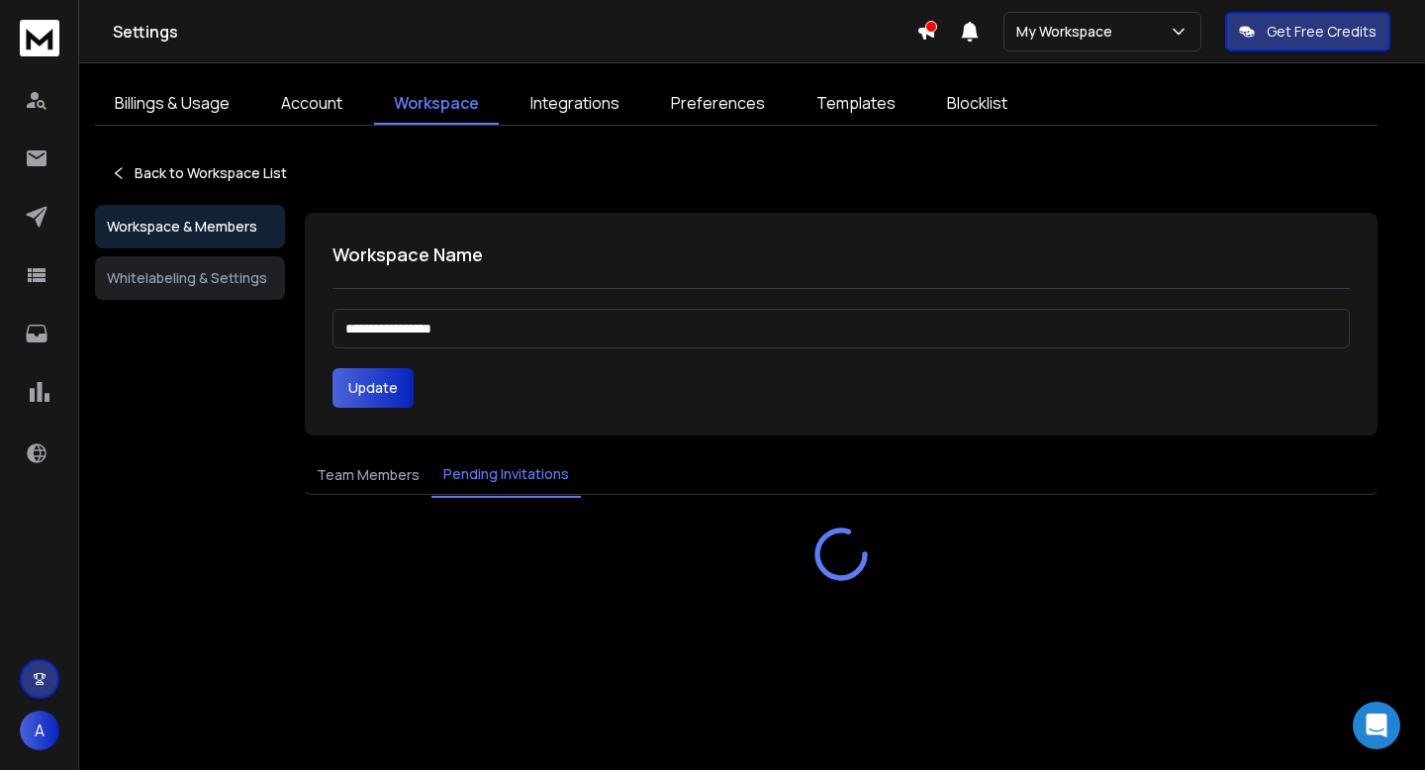
click at [485, 482] on button "Pending Invitations" at bounding box center [506, 475] width 149 height 46
click at [372, 484] on button "Team Members" at bounding box center [368, 475] width 127 height 44
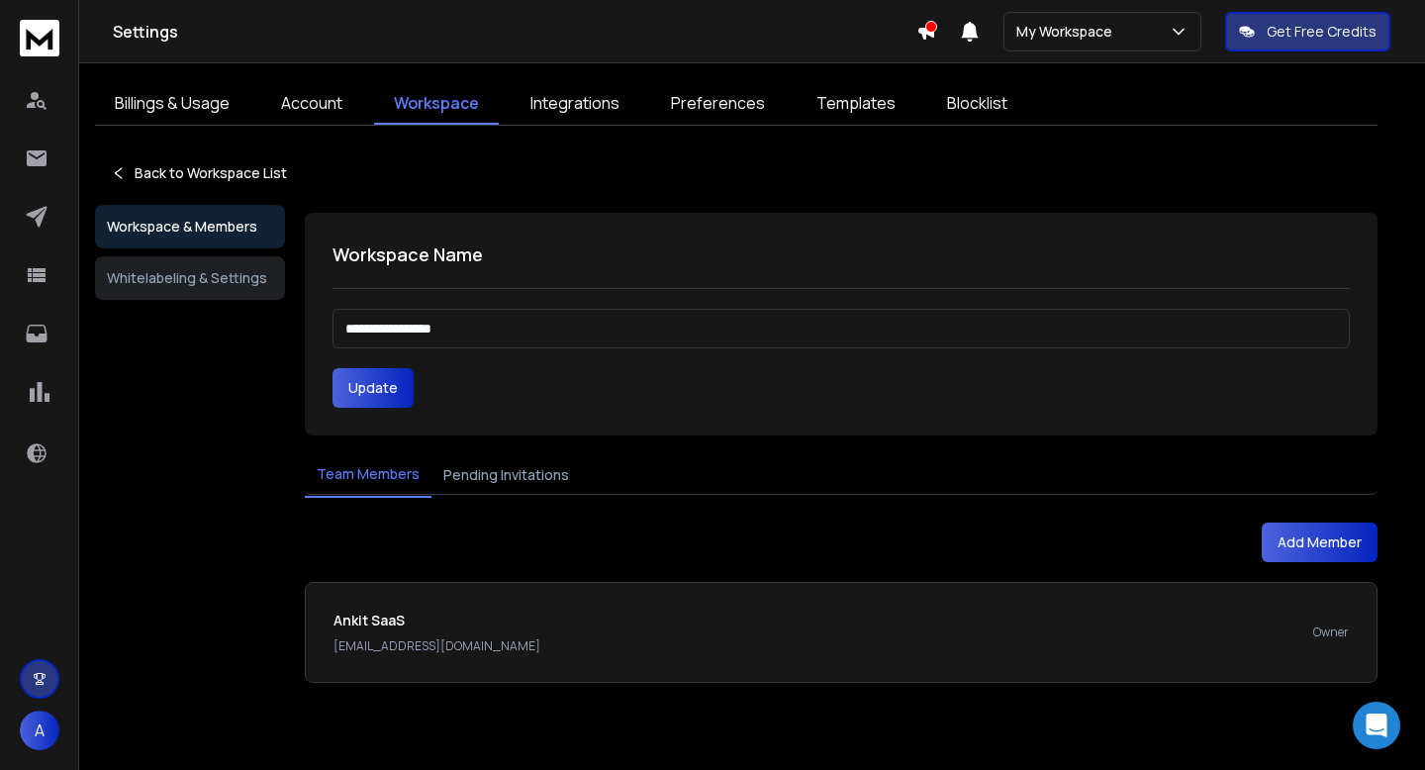
click at [509, 481] on button "Pending Invitations" at bounding box center [506, 475] width 149 height 44
click at [384, 480] on button "Team Members" at bounding box center [368, 475] width 127 height 46
click at [47, 208] on icon at bounding box center [37, 217] width 24 height 24
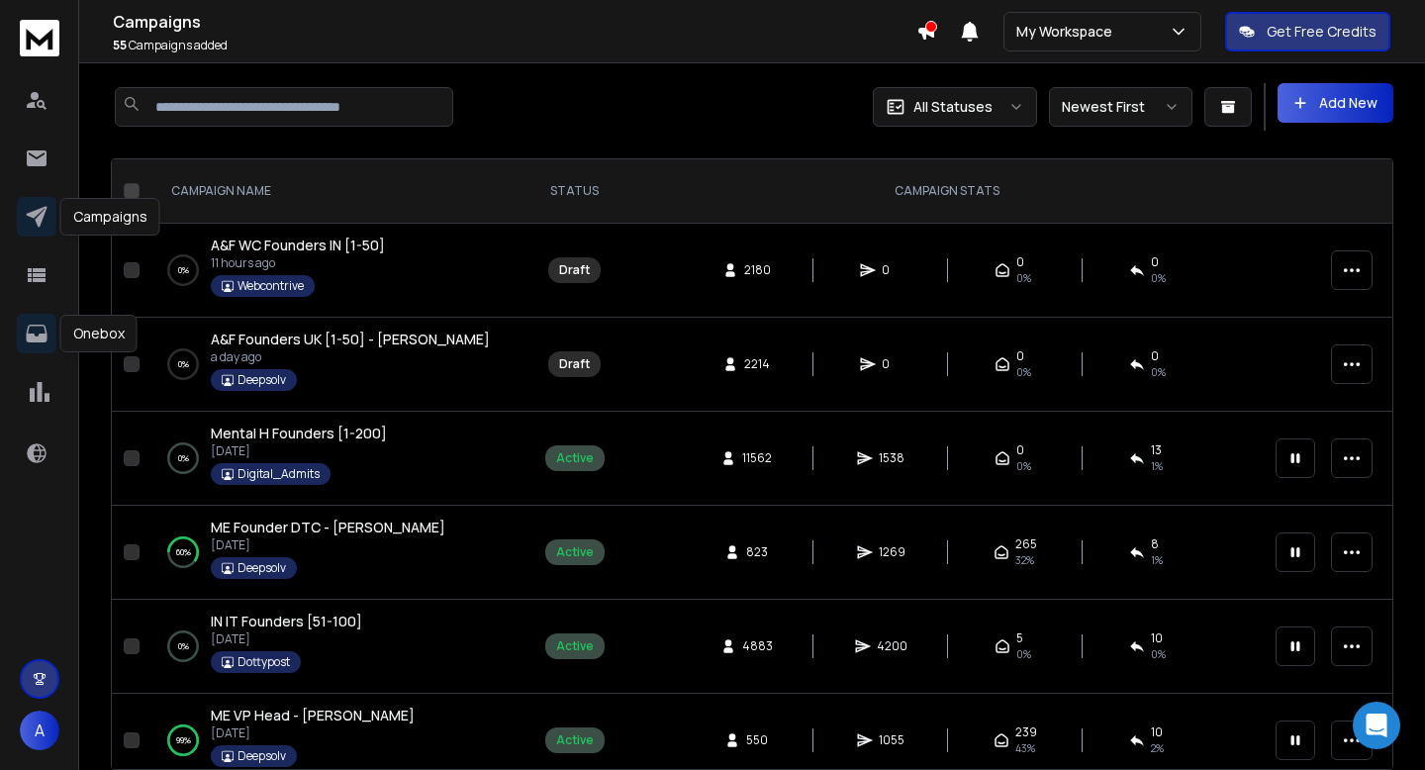
click at [31, 321] on link at bounding box center [37, 334] width 40 height 40
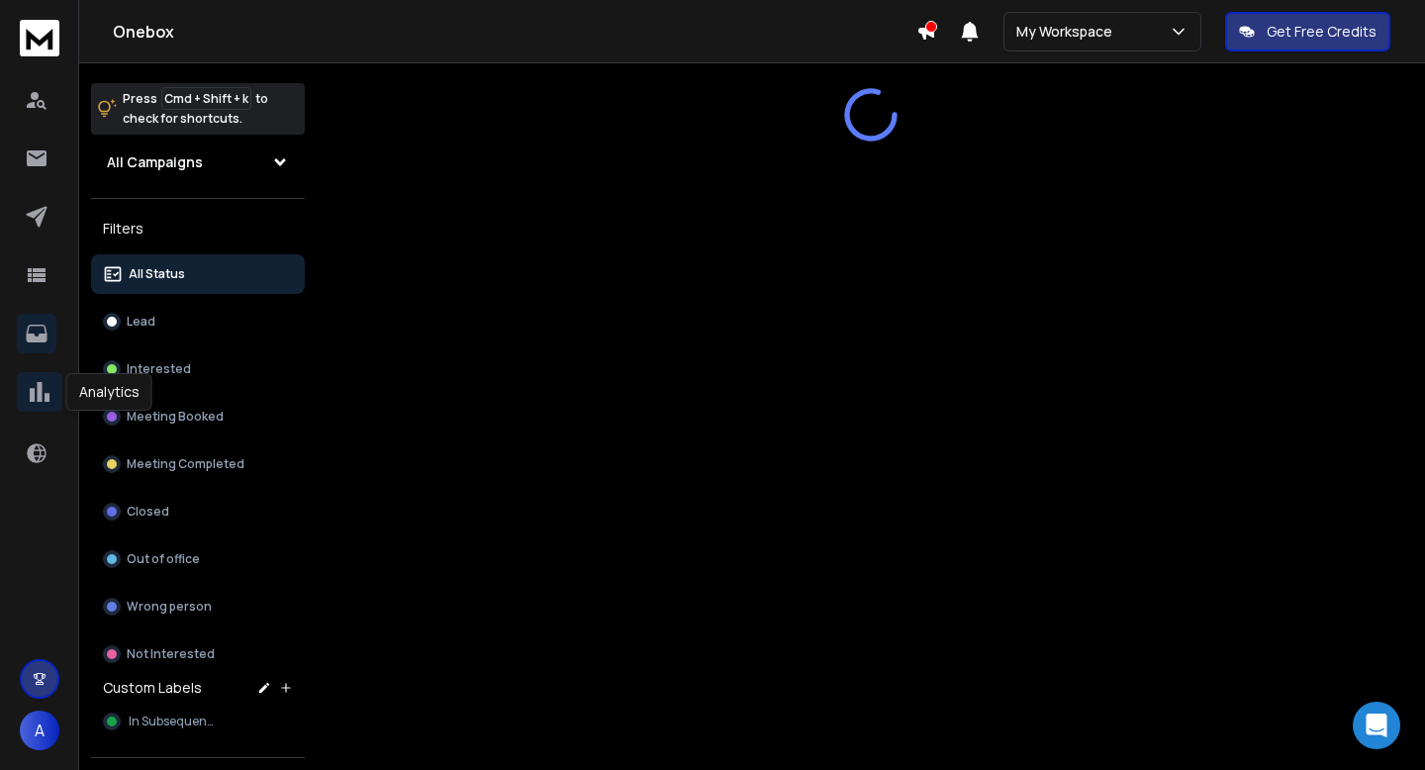
click at [25, 392] on icon at bounding box center [40, 392] width 30 height 30
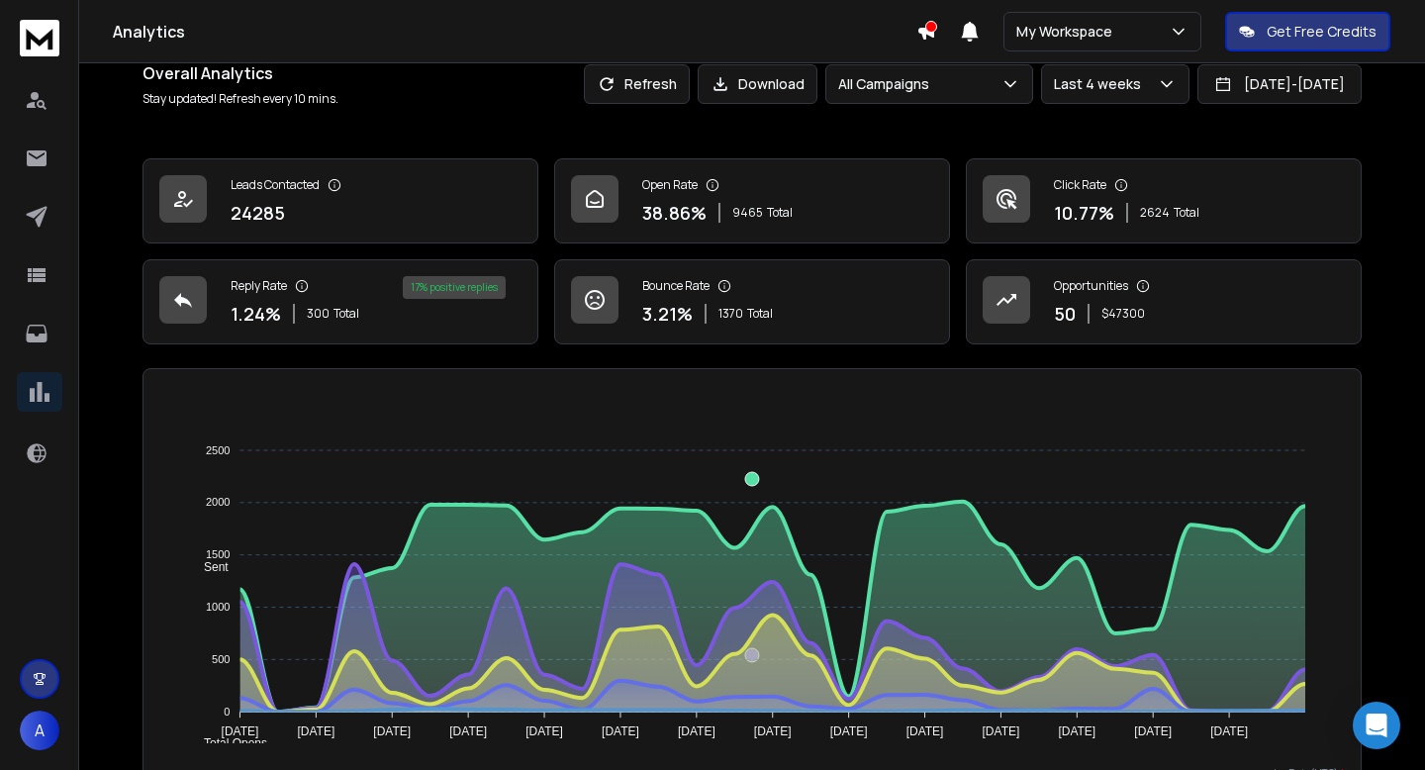
scroll to position [25, 0]
